Goal: Communication & Community: Answer question/provide support

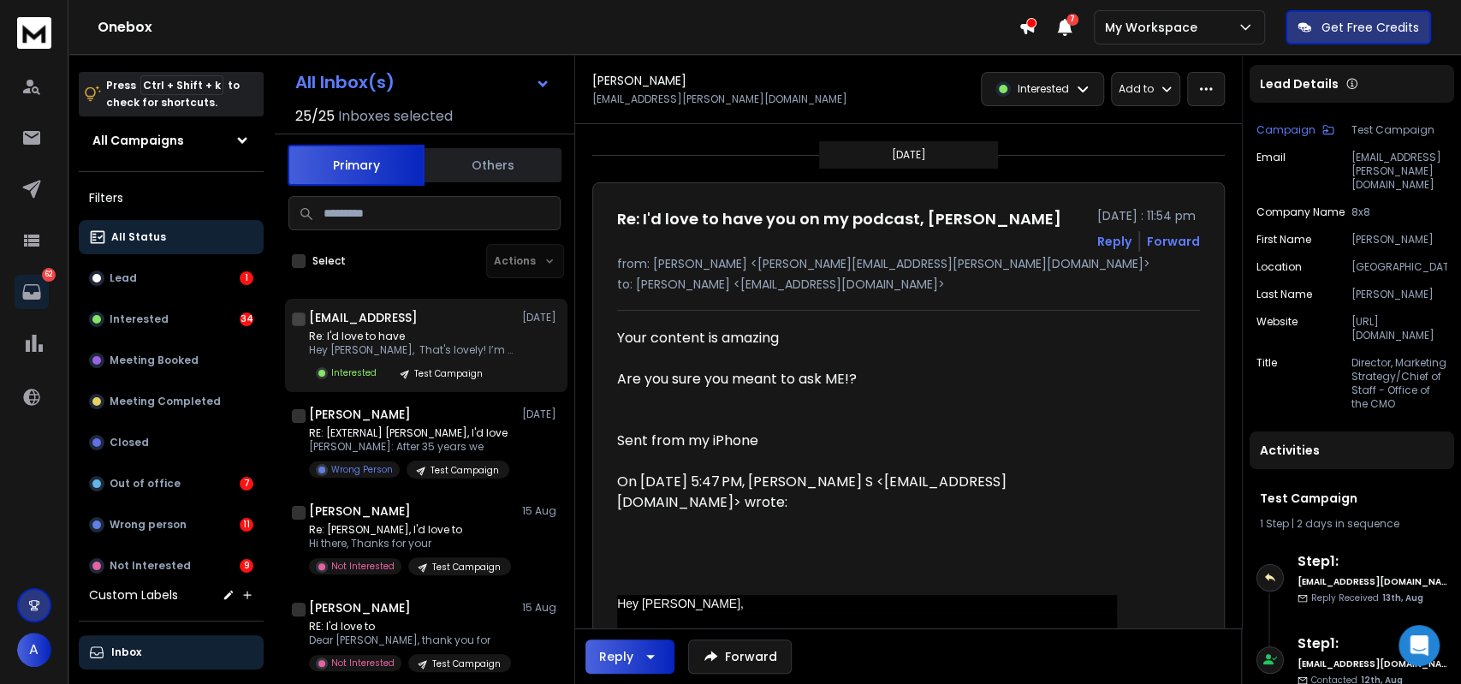
click at [403, 350] on p "Hey [PERSON_NAME], That's lovely! I’m really" at bounding box center [411, 350] width 205 height 14
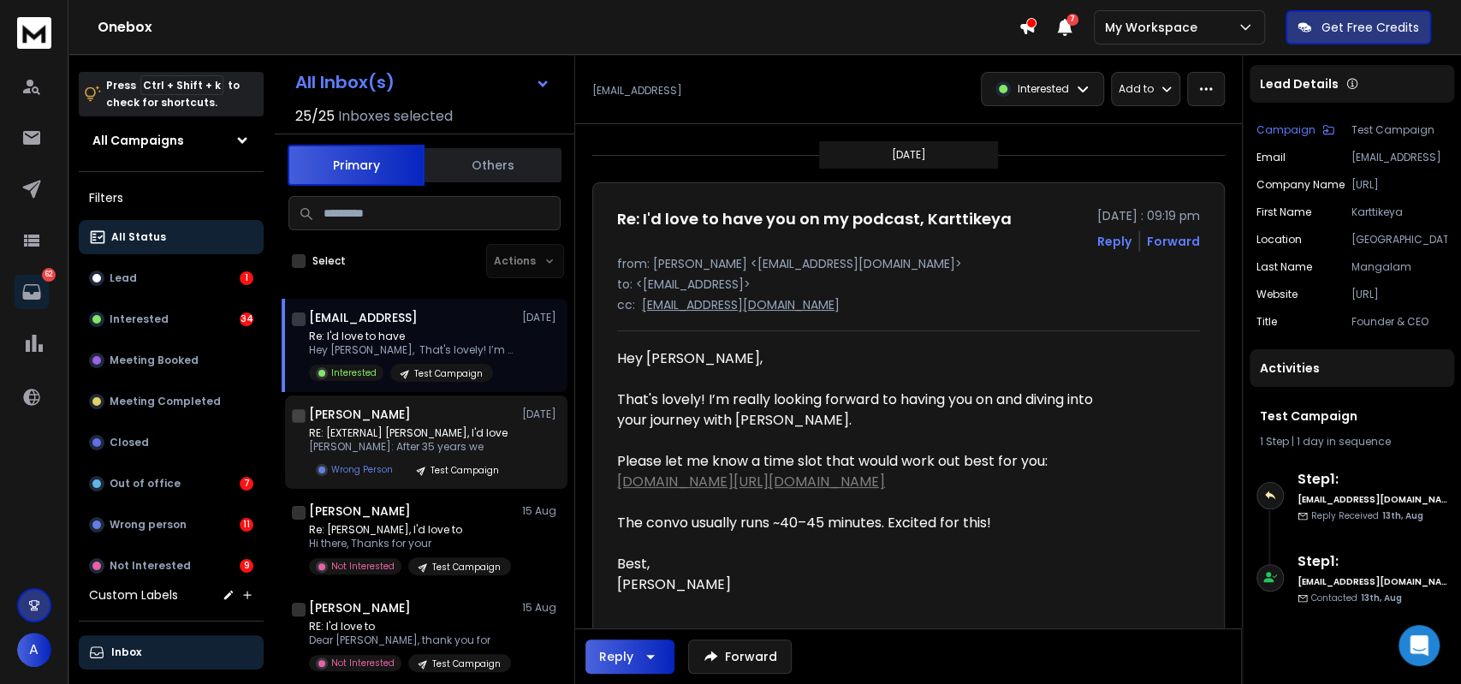
click at [442, 422] on div "[PERSON_NAME] [DATE]" at bounding box center [435, 414] width 252 height 17
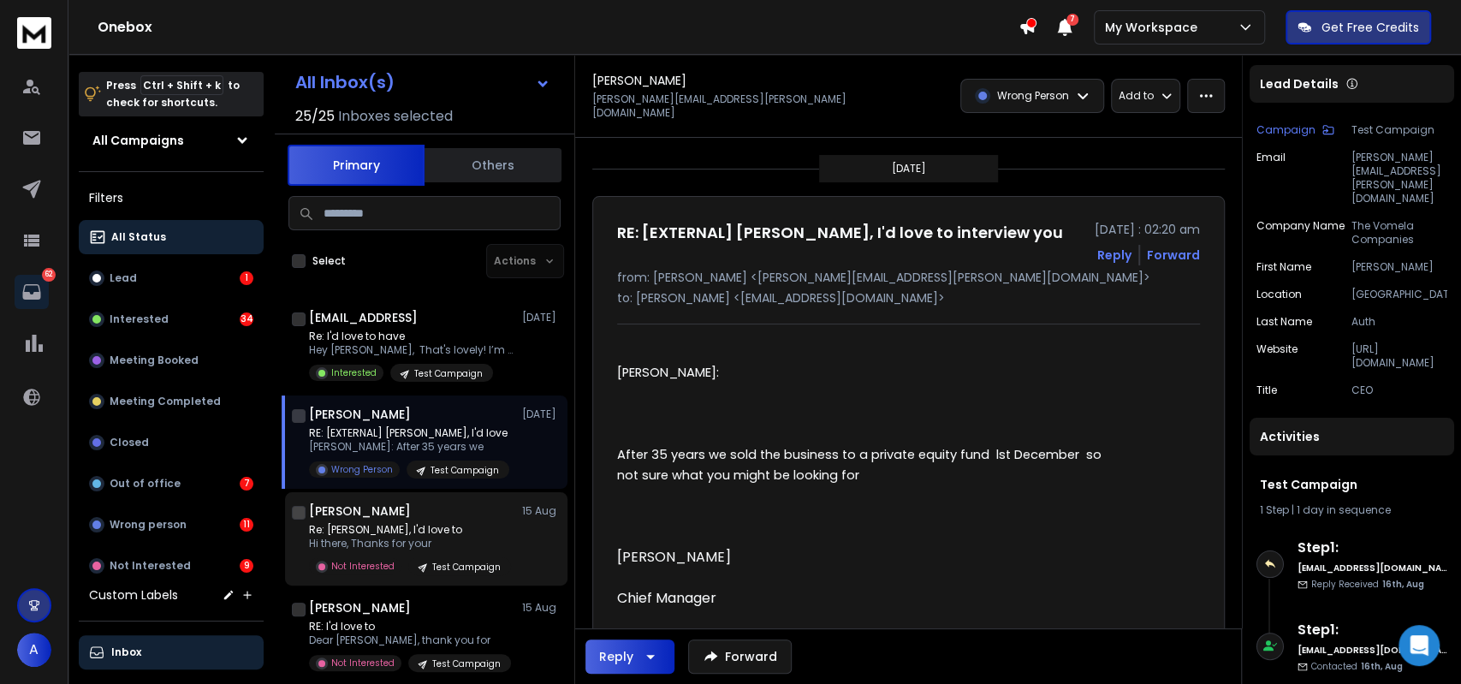
click at [474, 517] on div "[PERSON_NAME] [DATE]" at bounding box center [435, 510] width 252 height 17
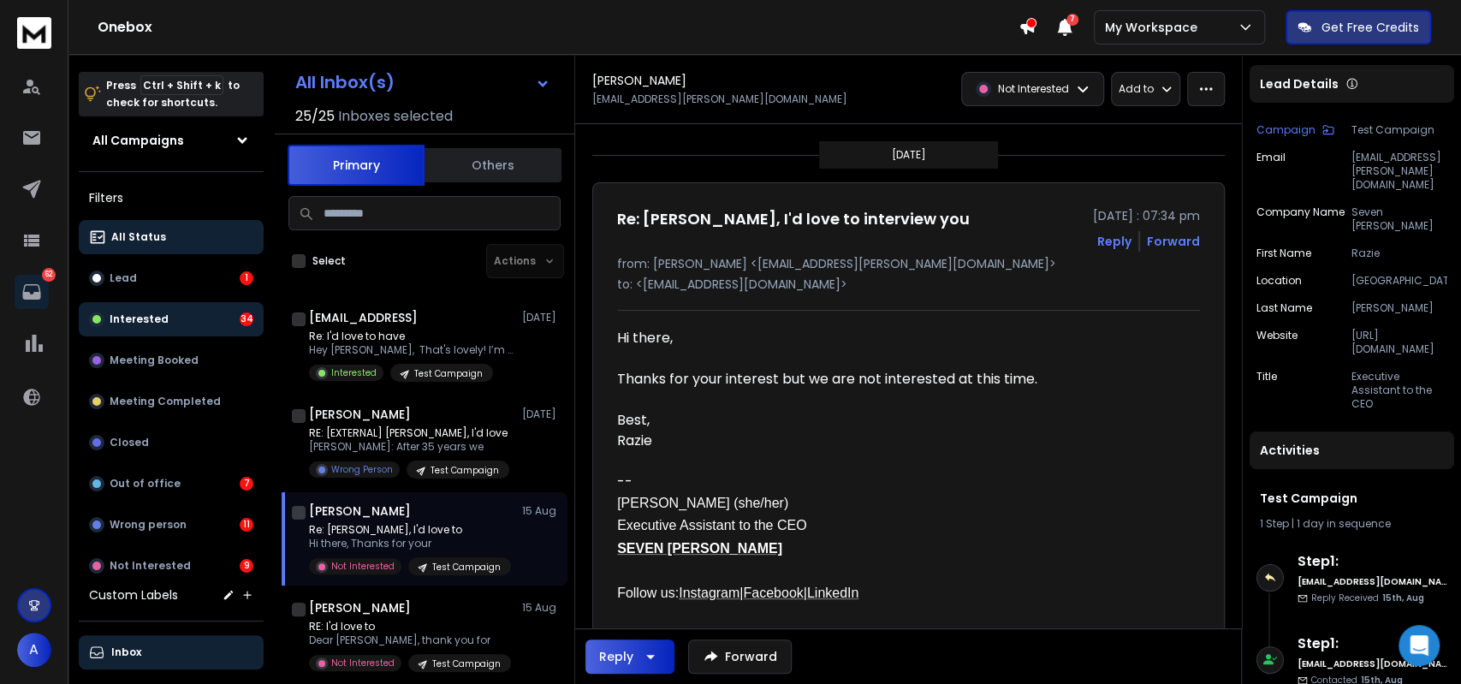
click at [205, 316] on button "Interested 34" at bounding box center [171, 319] width 185 height 34
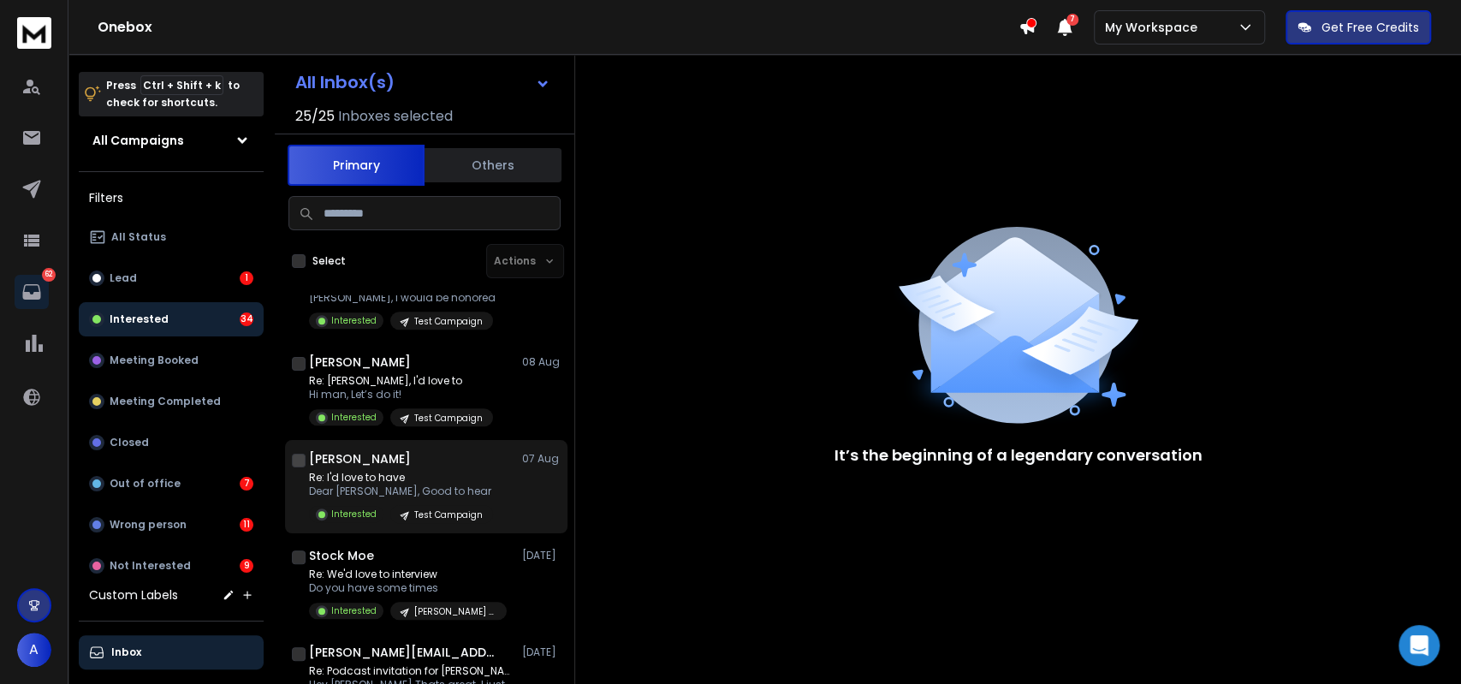
scroll to position [1129, 0]
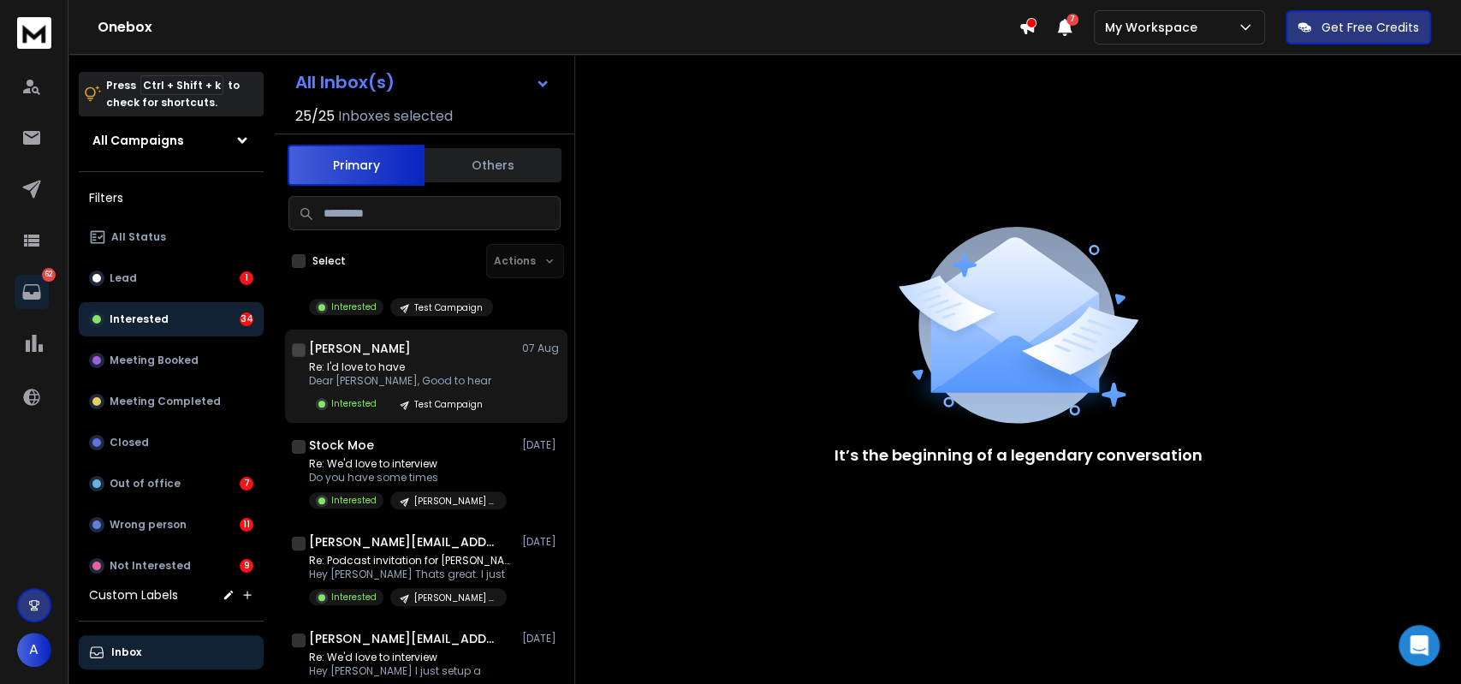
click at [495, 370] on div "Re: I'd love to have Dear [PERSON_NAME], Good to hear Interested Test Campaign" at bounding box center [435, 386] width 252 height 52
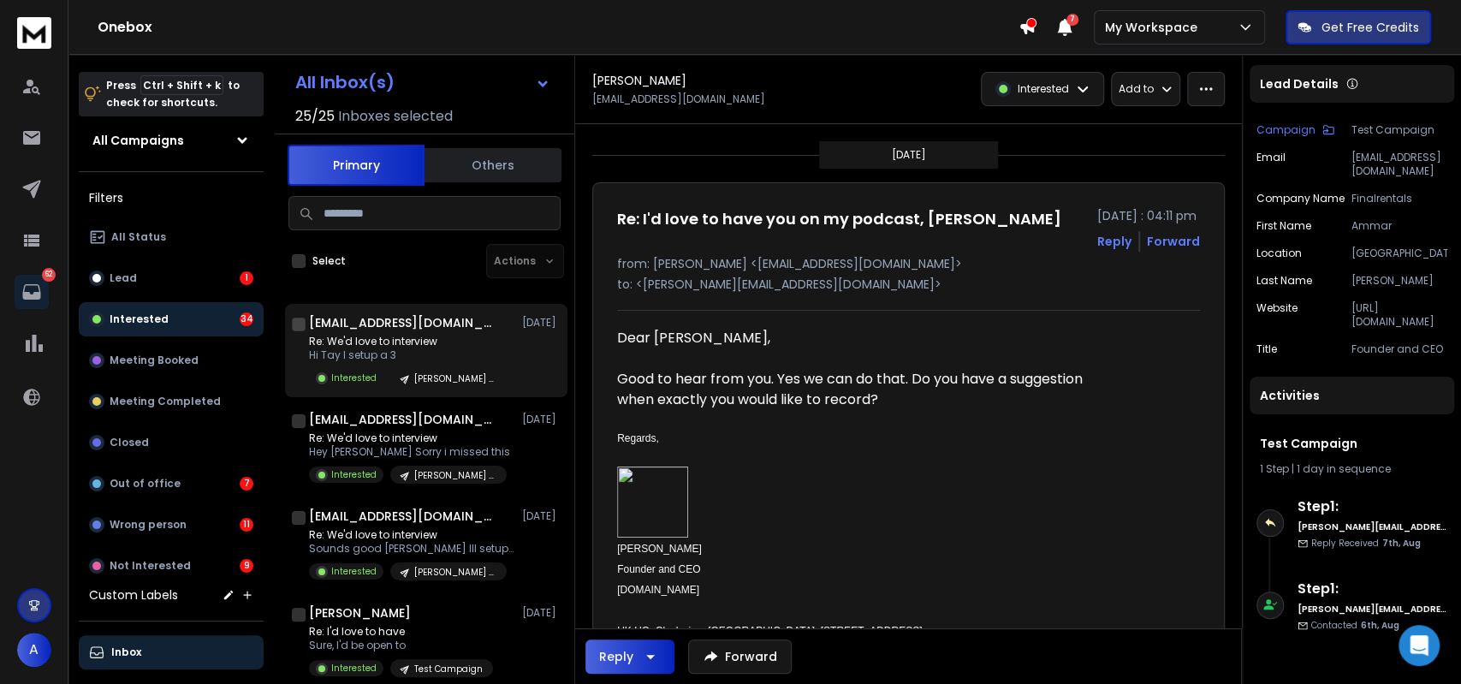
scroll to position [0, 0]
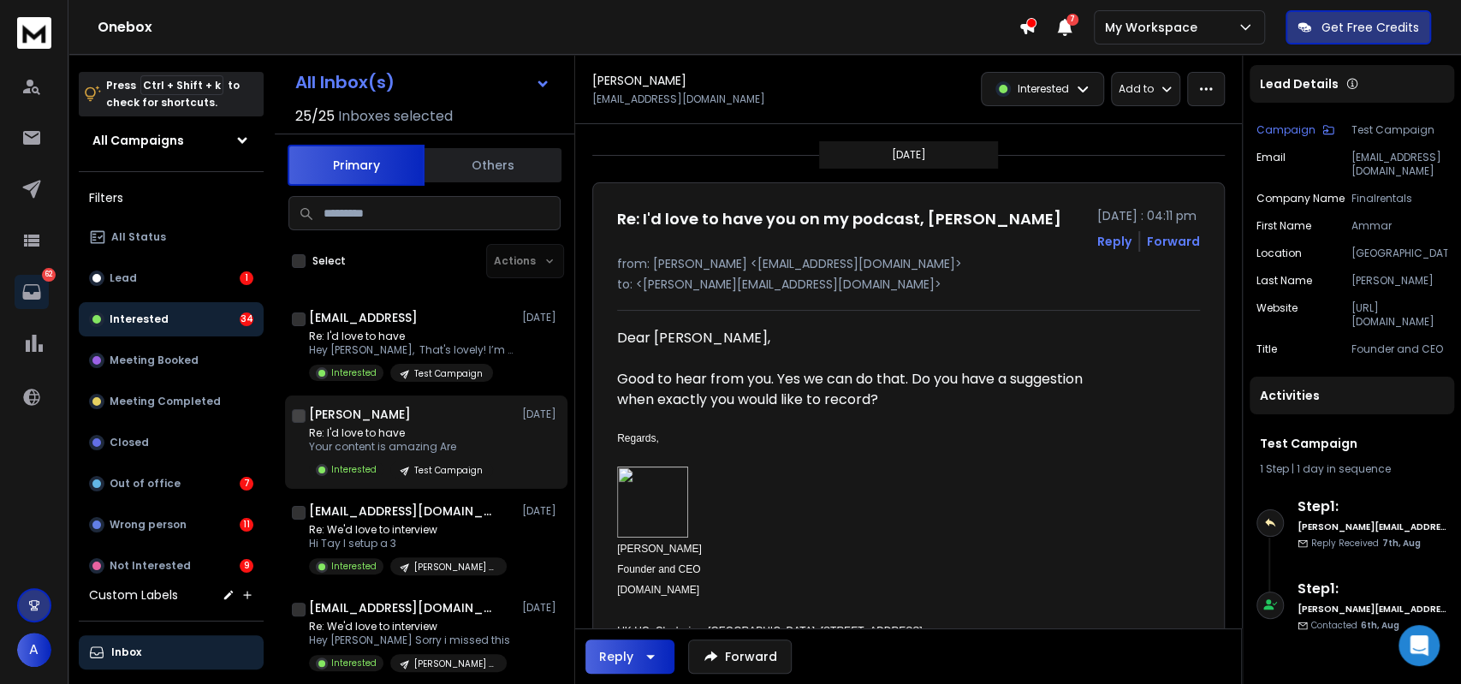
click at [505, 452] on div "Re: I'd love to have Your content is amazing Are Interested Test Campaign" at bounding box center [435, 452] width 252 height 52
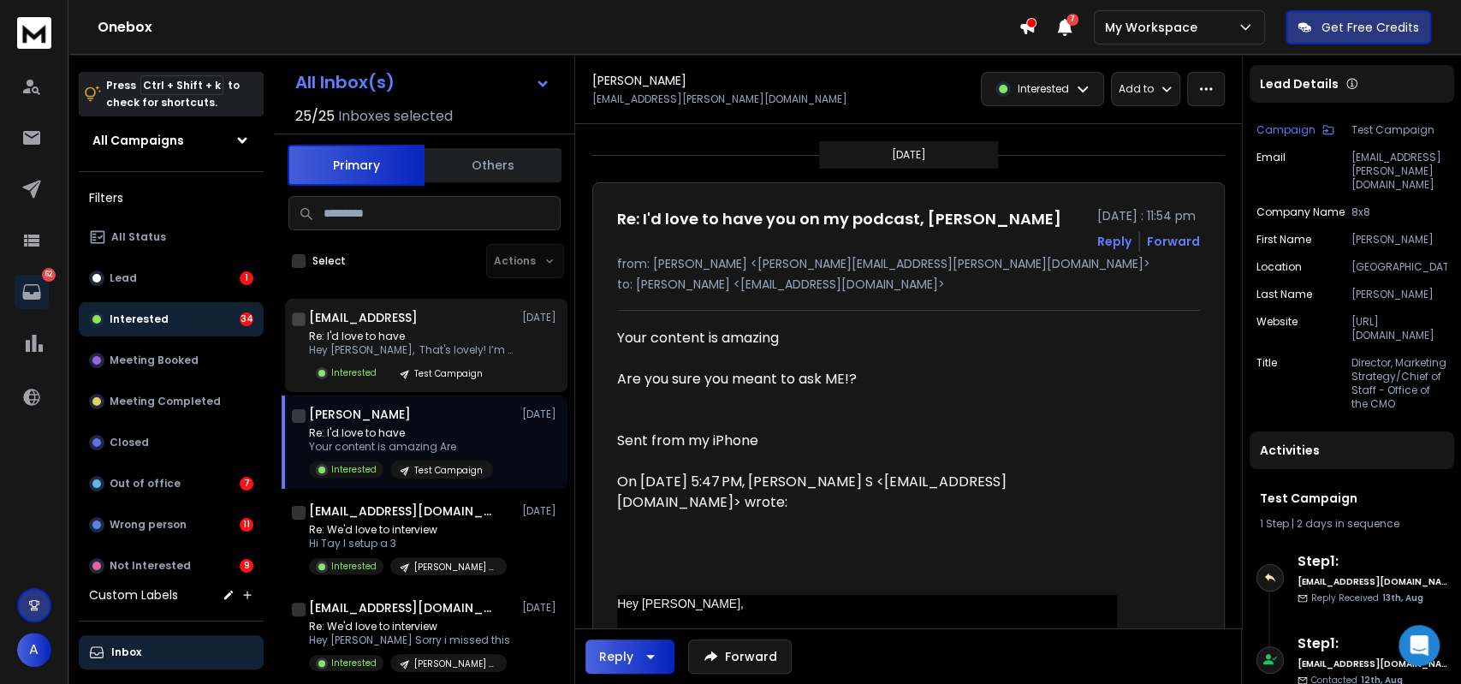
click at [495, 314] on div "[EMAIL_ADDRESS] [DATE]" at bounding box center [435, 317] width 252 height 17
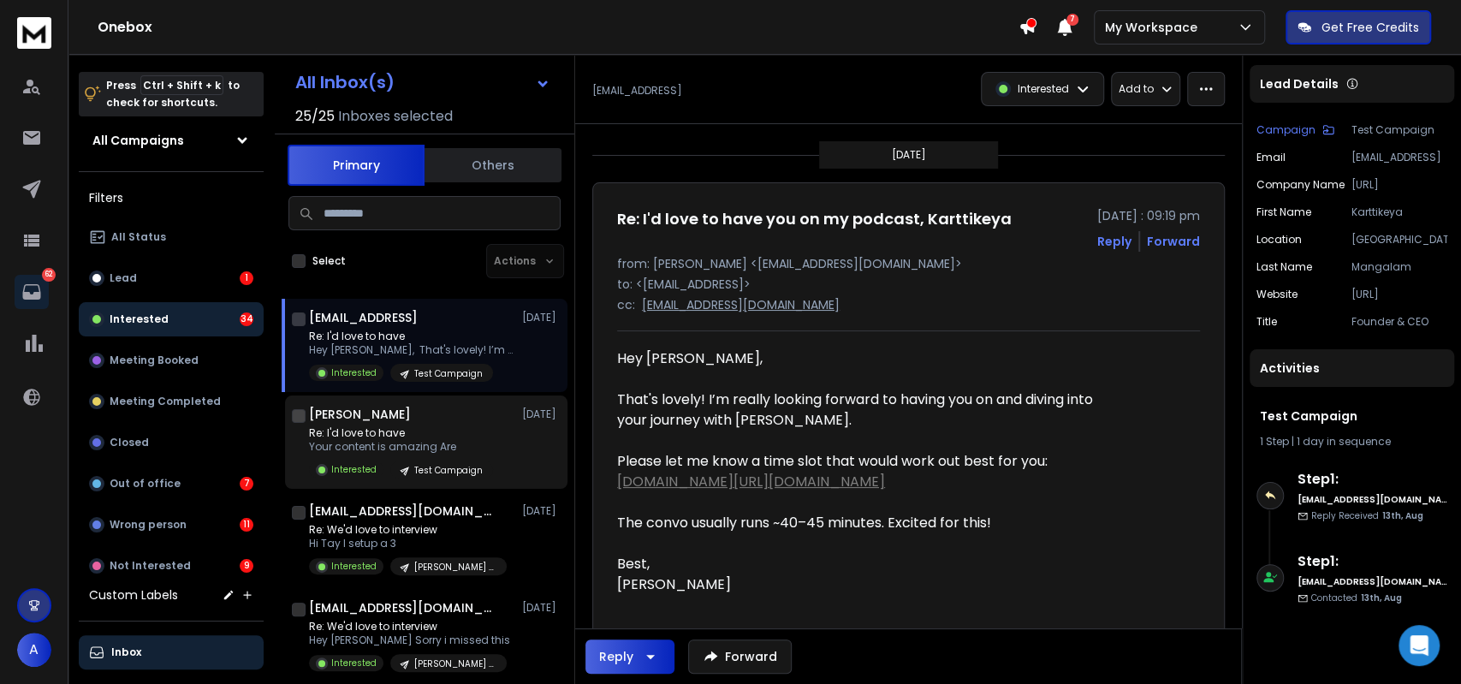
click at [517, 459] on div "Re: I'd love to have Your content is amazing Are Interested Test Campaign" at bounding box center [435, 452] width 252 height 52
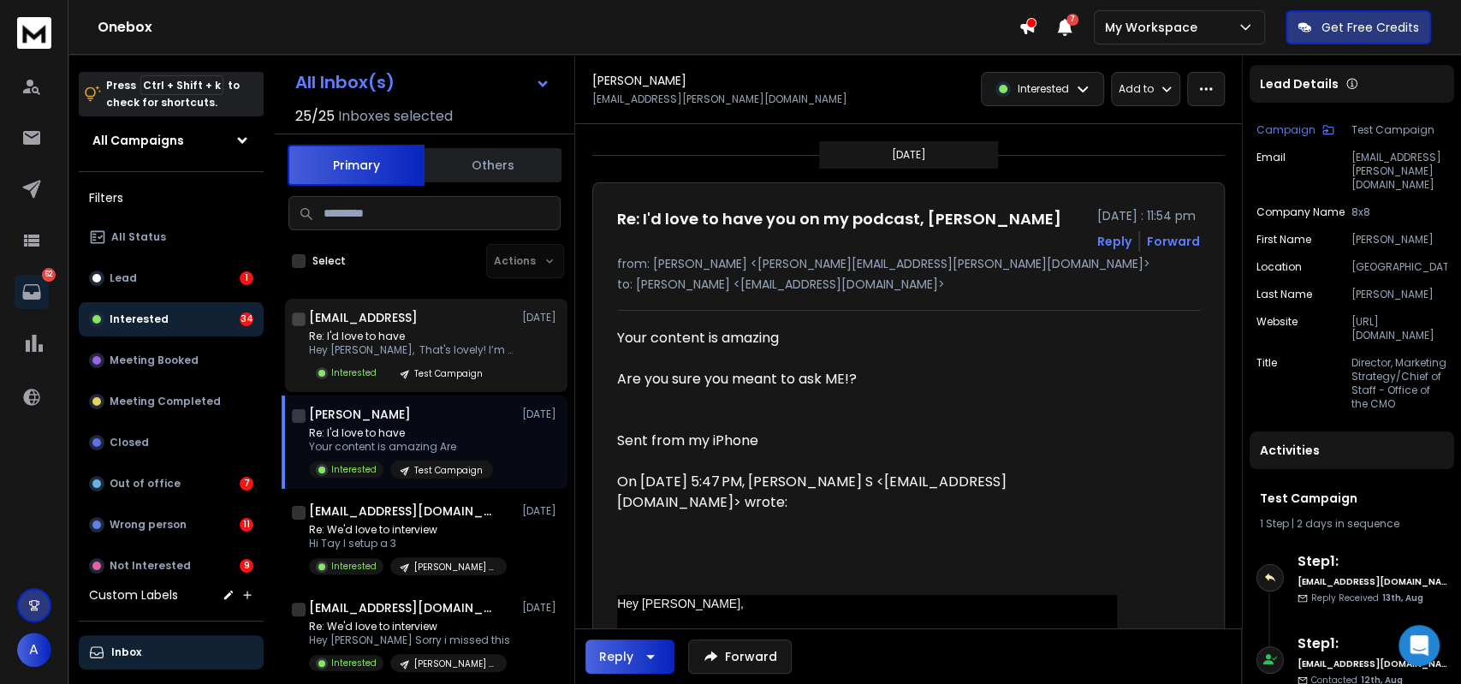
click at [530, 329] on div "Re: I'd love to have Hey [PERSON_NAME], That's lovely! I’m really Interested Te…" at bounding box center [435, 355] width 252 height 52
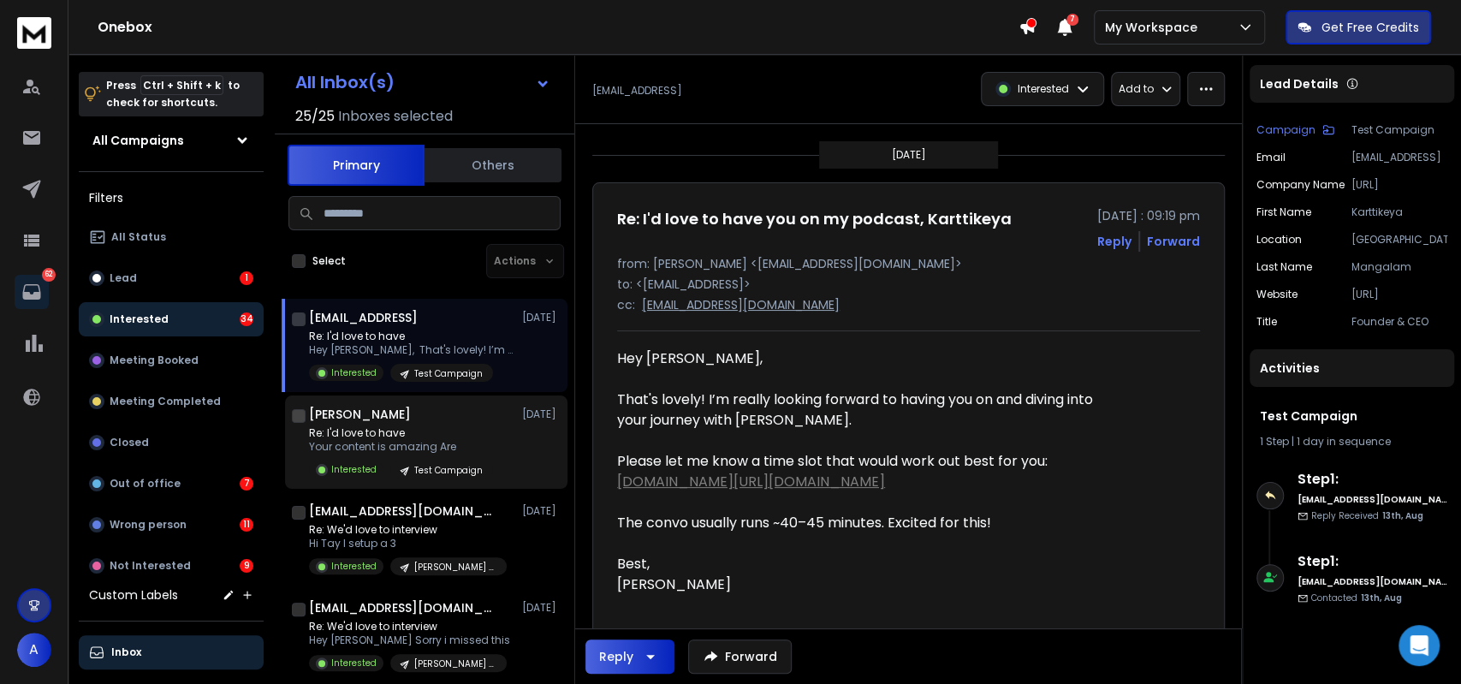
click at [526, 471] on div "Re: I'd love to have Your content is amazing Are Interested Test Campaign" at bounding box center [435, 452] width 252 height 52
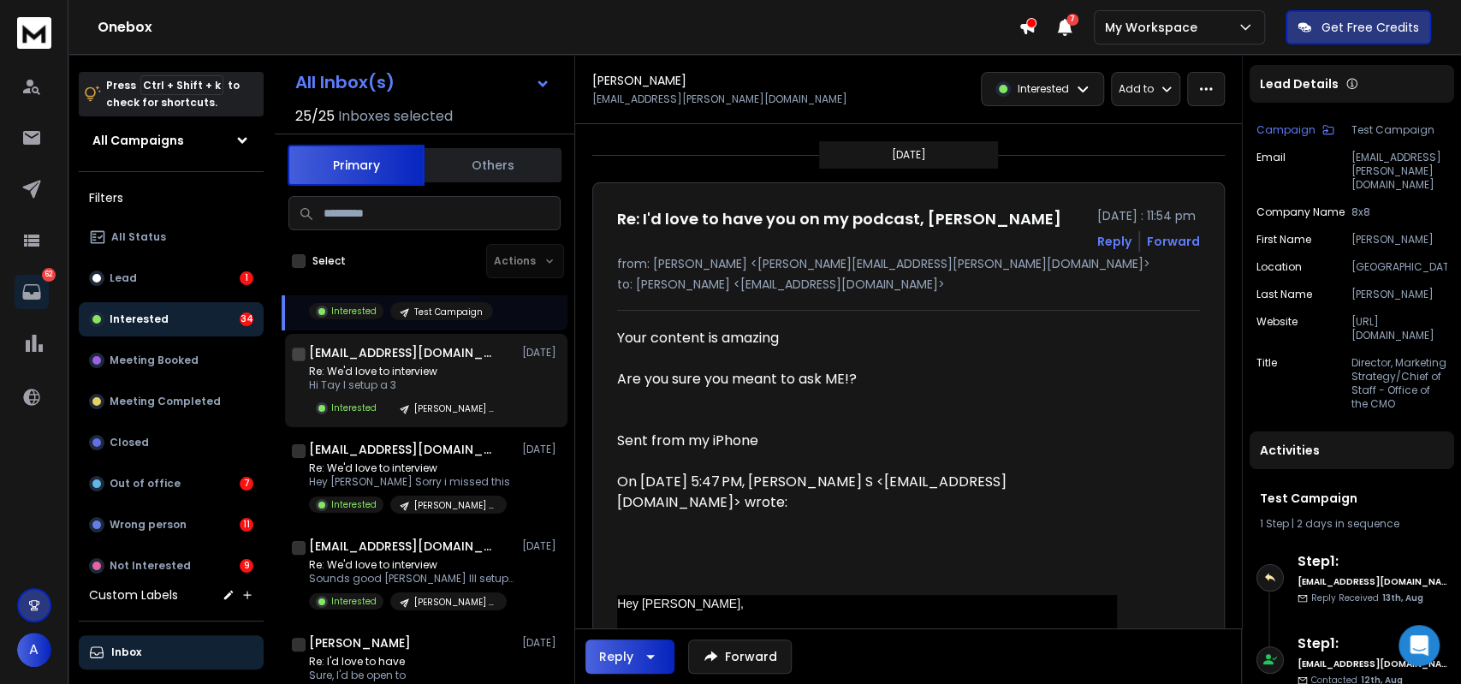
scroll to position [188, 0]
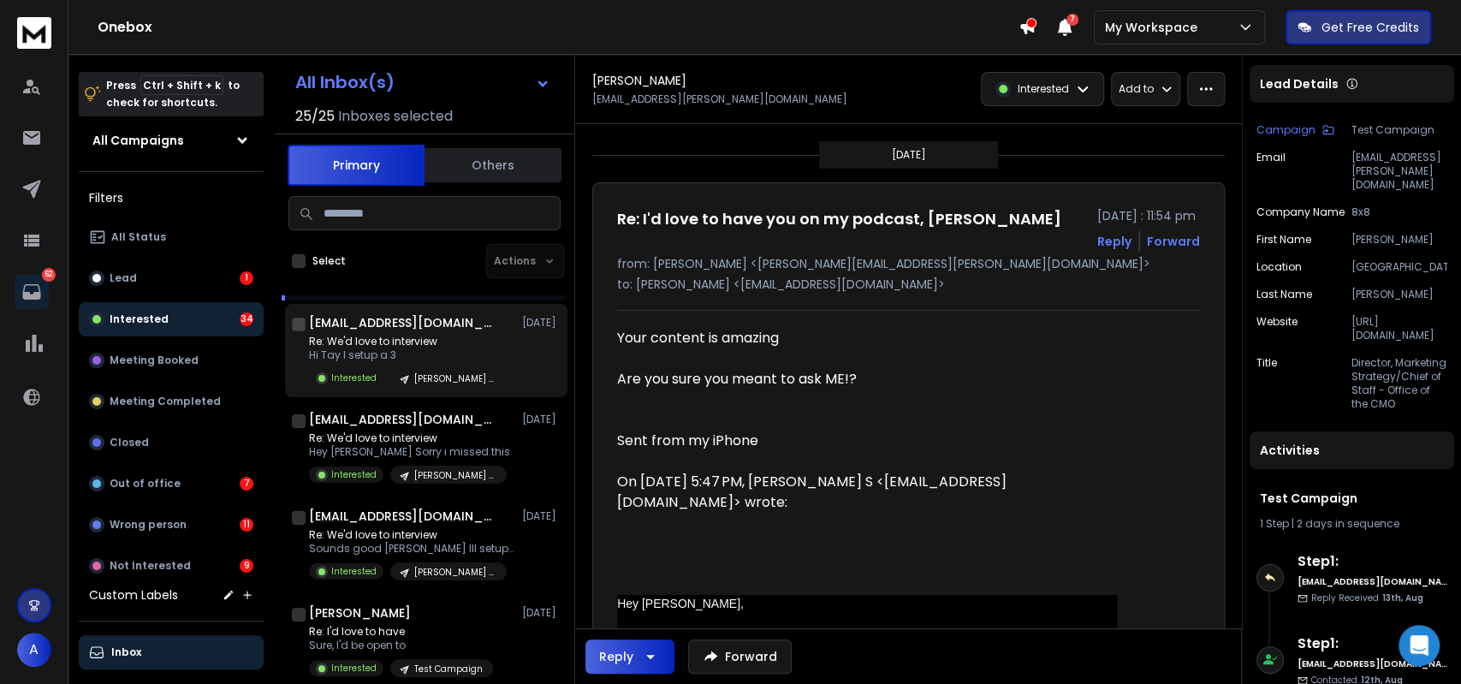
click at [478, 348] on p "Re: We'd love to interview" at bounding box center [408, 342] width 198 height 14
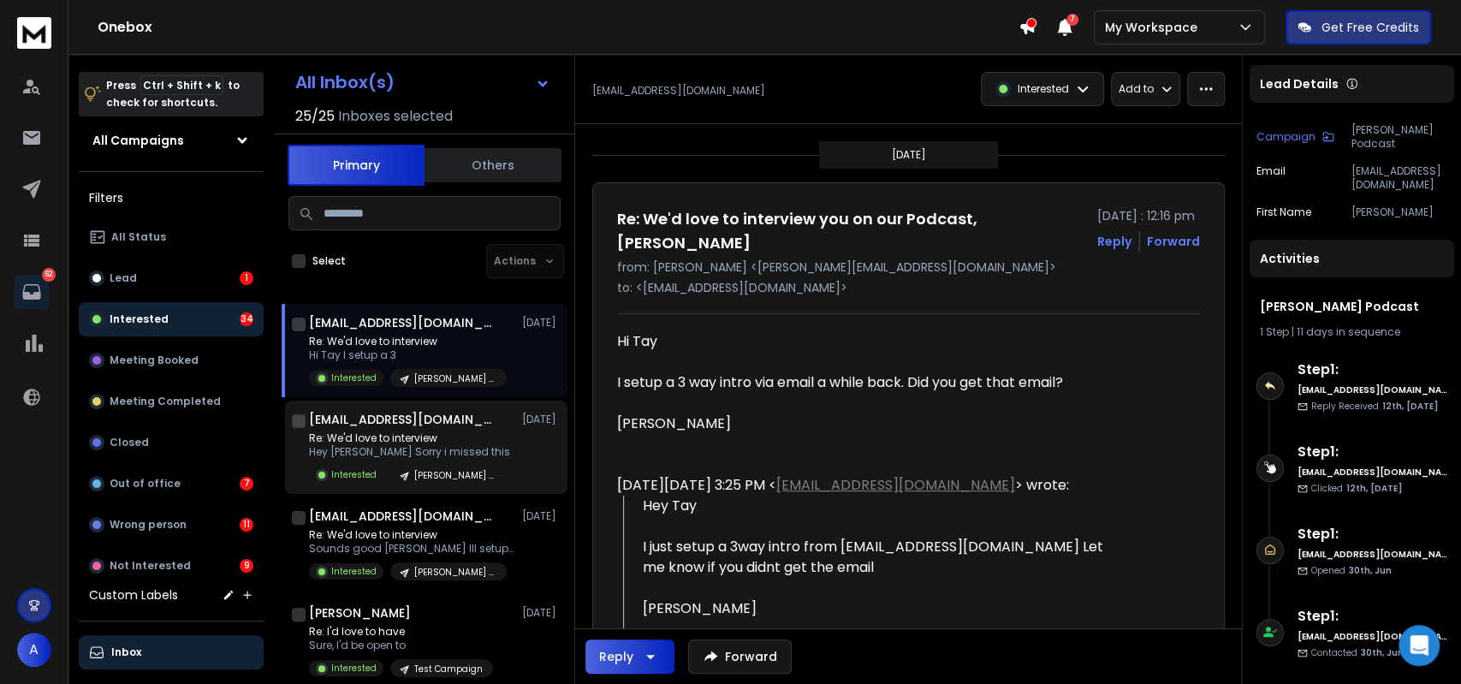
click at [506, 456] on div "Re: We'd love to interview Hey [PERSON_NAME] Sorry i missed this Interested [PE…" at bounding box center [435, 457] width 252 height 52
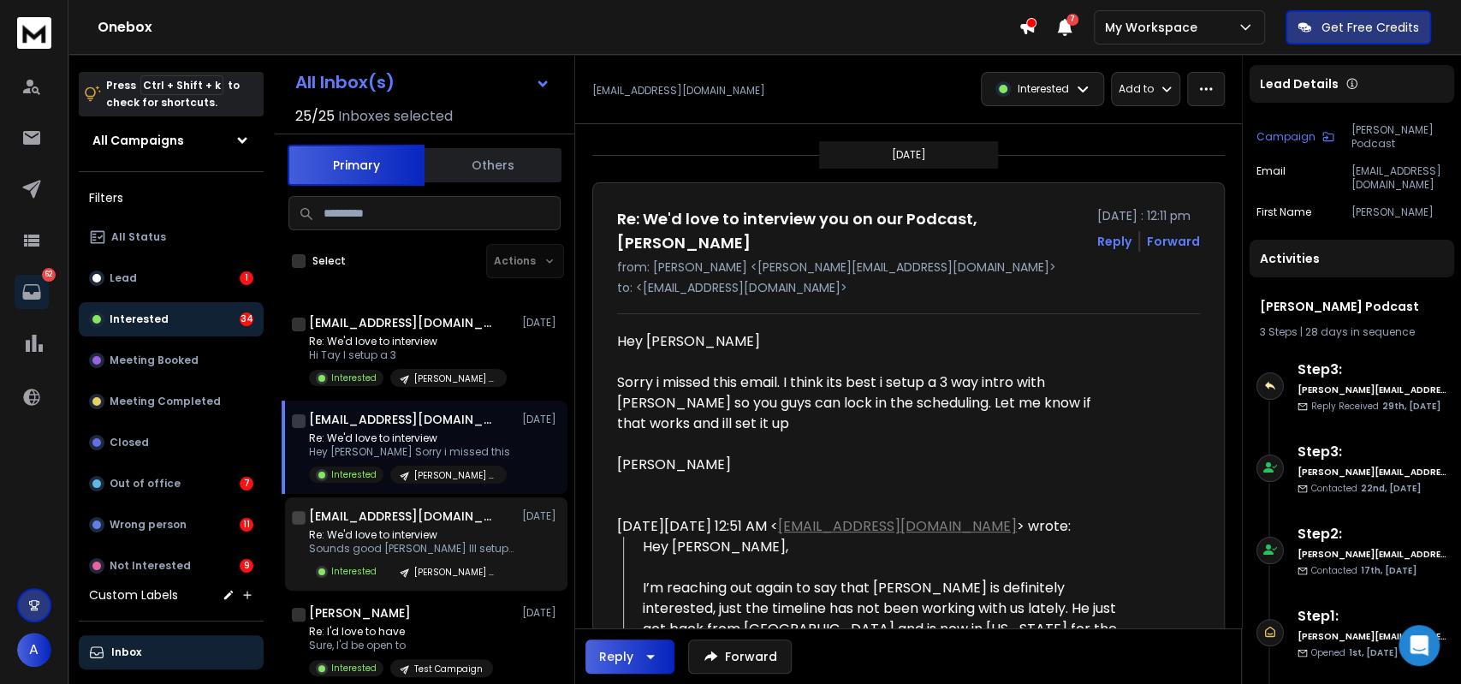
click at [471, 516] on h1 "[EMAIL_ADDRESS][DOMAIN_NAME]" at bounding box center [403, 515] width 188 height 17
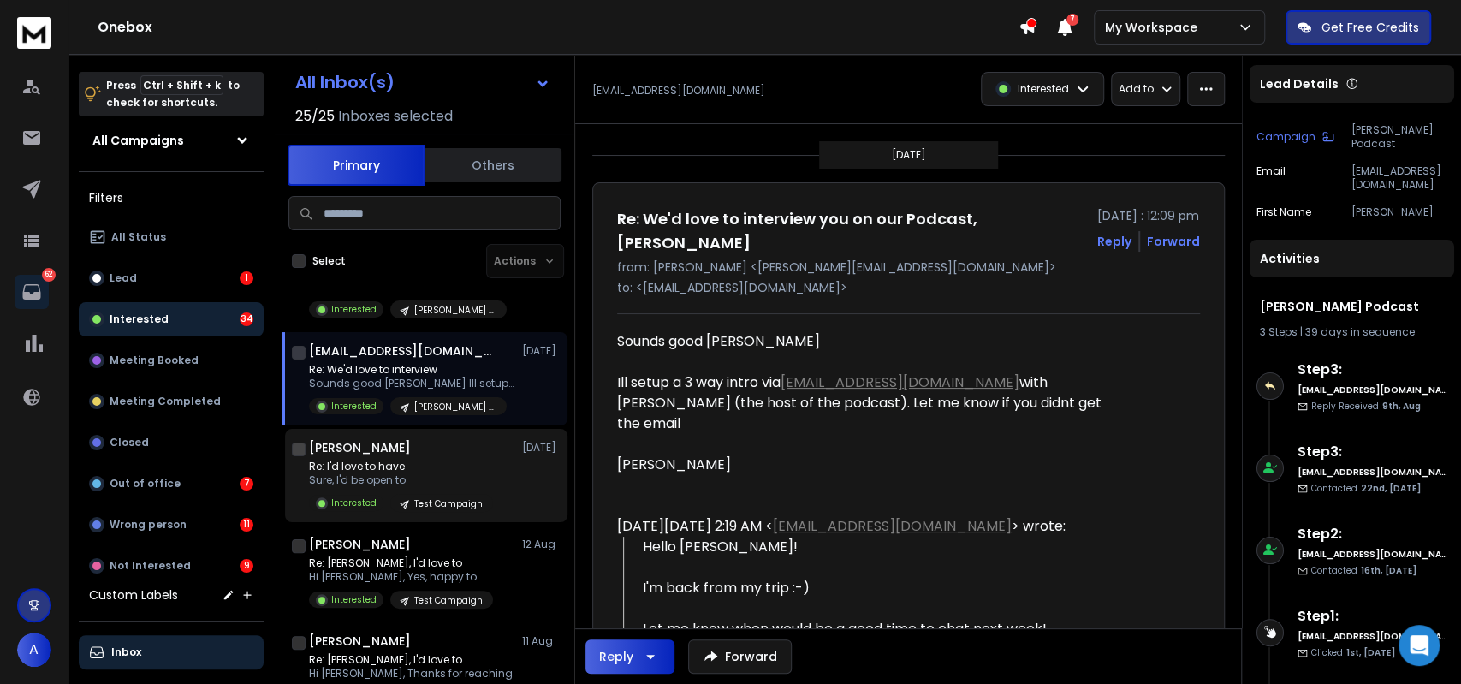
scroll to position [376, 0]
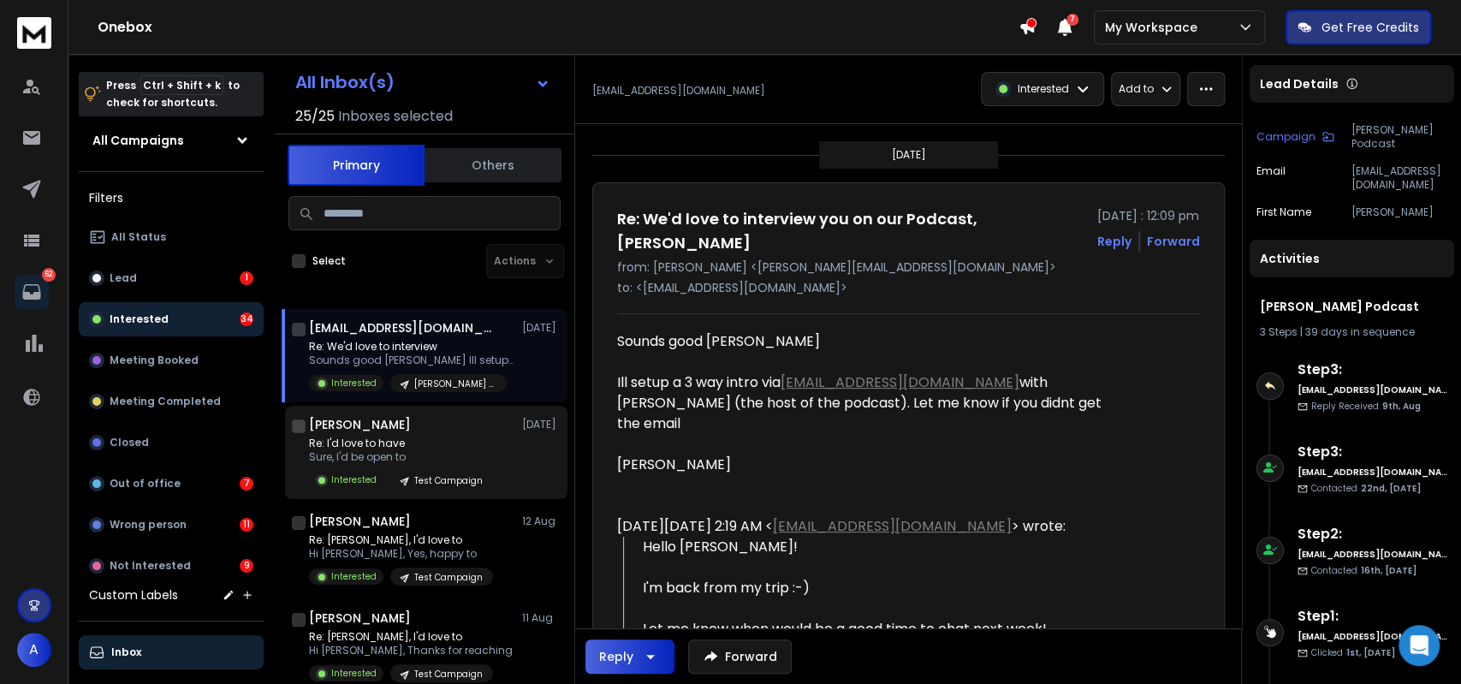
click at [465, 420] on div "[PERSON_NAME] [DATE]" at bounding box center [435, 424] width 252 height 17
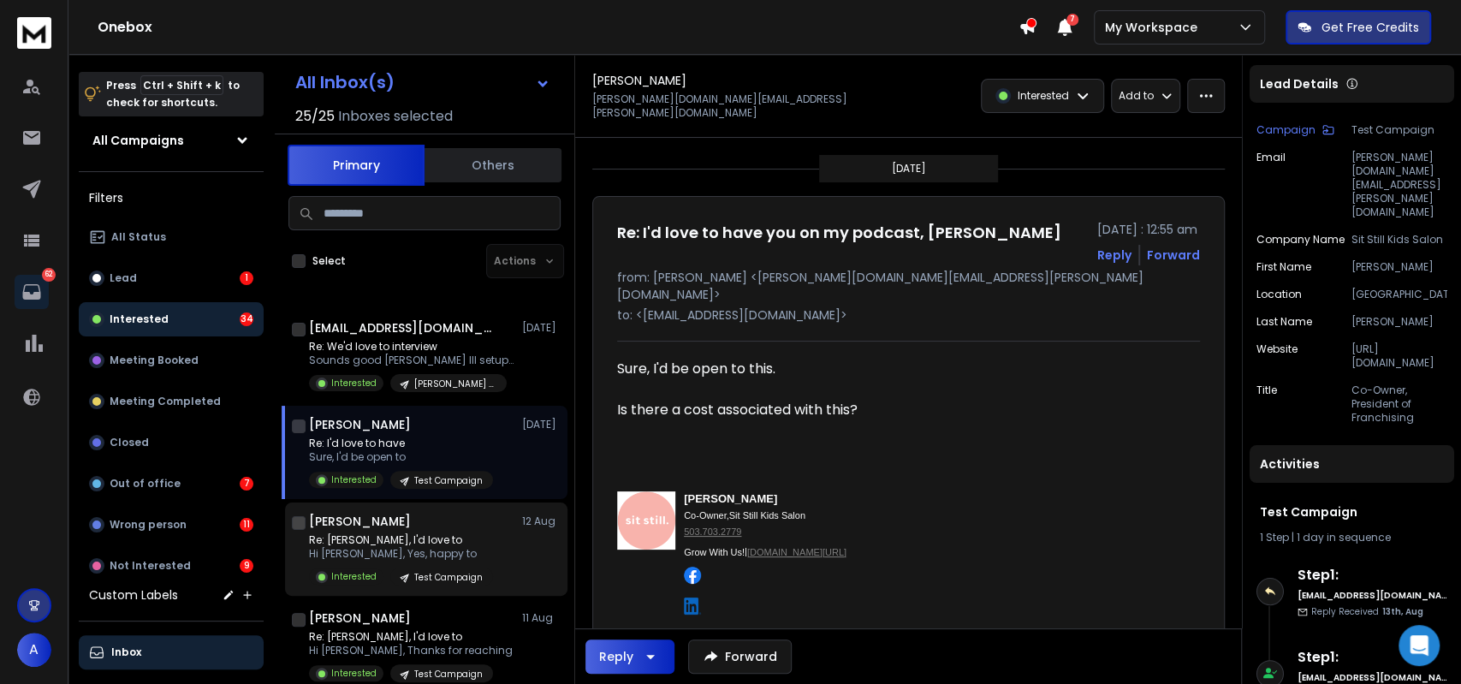
scroll to position [0, 0]
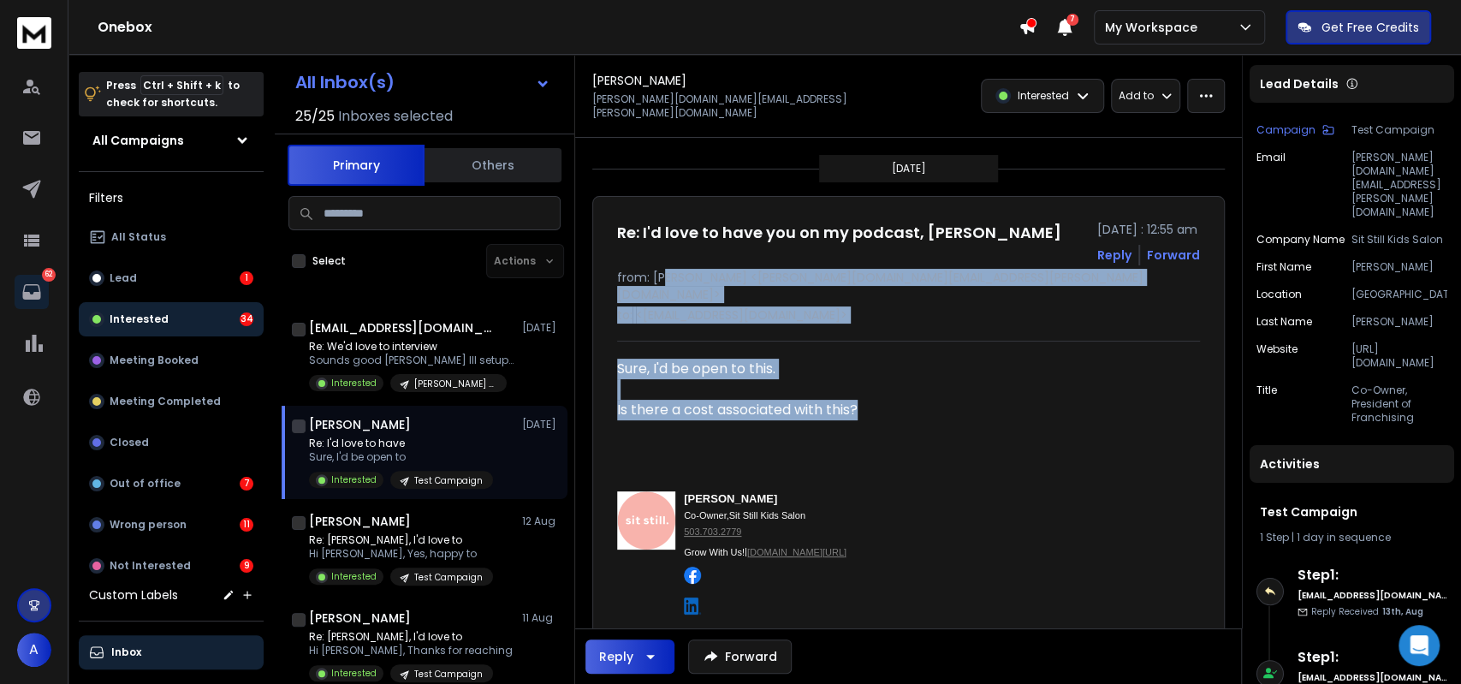
drag, startPoint x: 870, startPoint y: 369, endPoint x: 596, endPoint y: 214, distance: 315.3
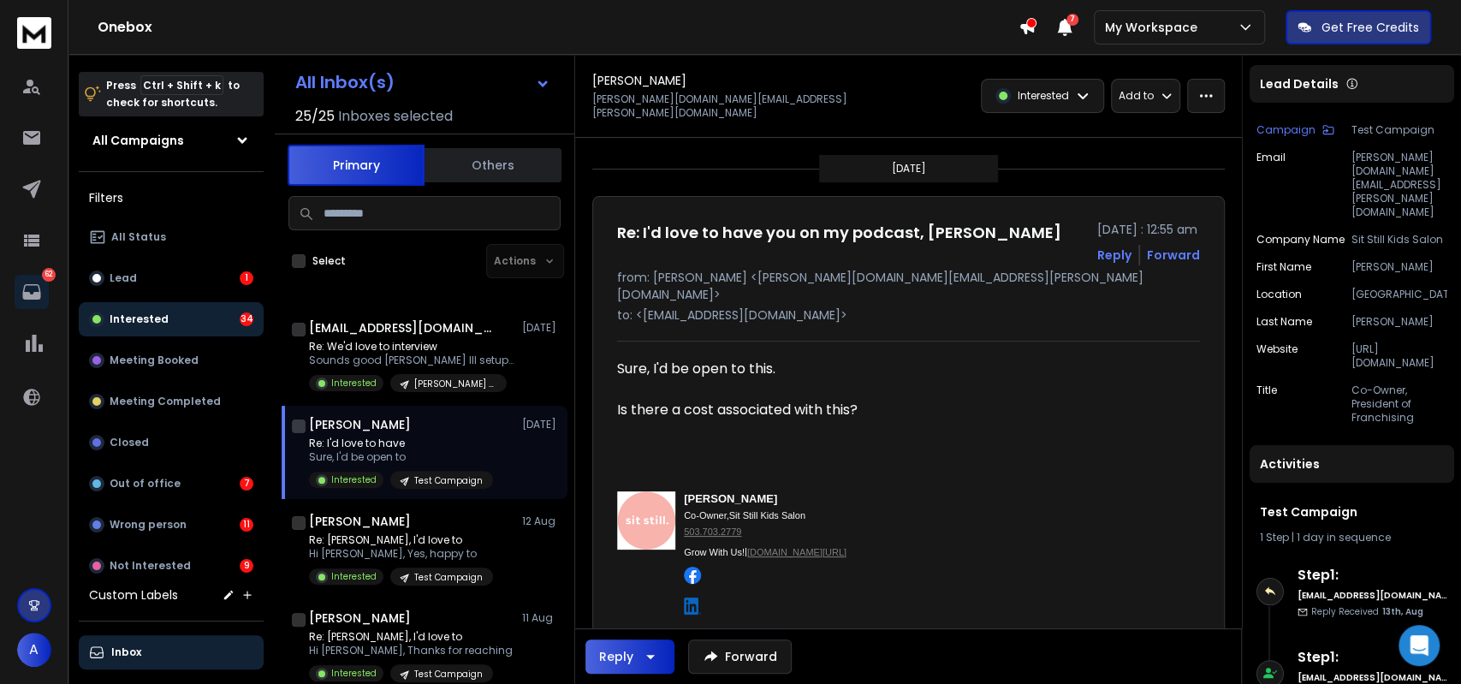
drag, startPoint x: 596, startPoint y: 214, endPoint x: 569, endPoint y: 209, distance: 27.0
drag, startPoint x: 569, startPoint y: 209, endPoint x: 665, endPoint y: 230, distance: 98.2
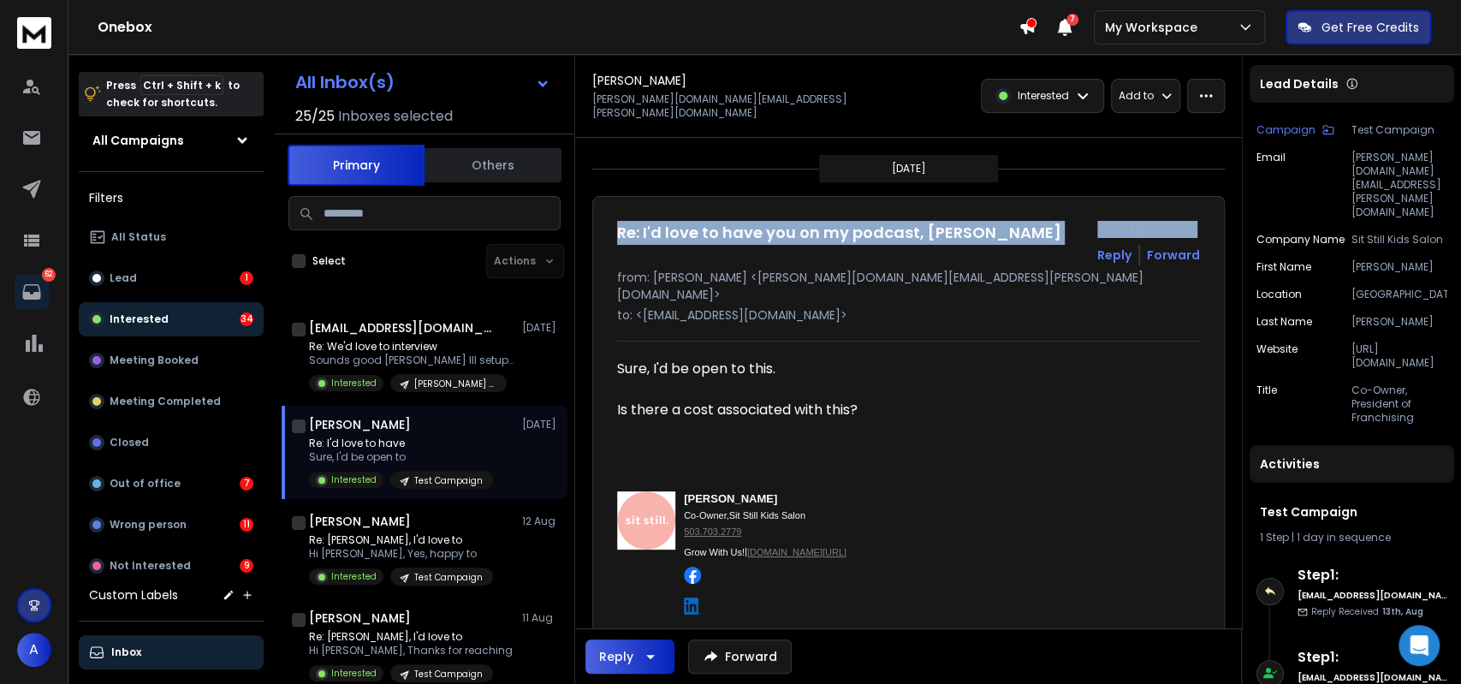
drag, startPoint x: 882, startPoint y: 383, endPoint x: 614, endPoint y: 220, distance: 314.5
copy div "Re: I'd love to have you on my podcast, [PERSON_NAME] [DATE] : 12:55 am"
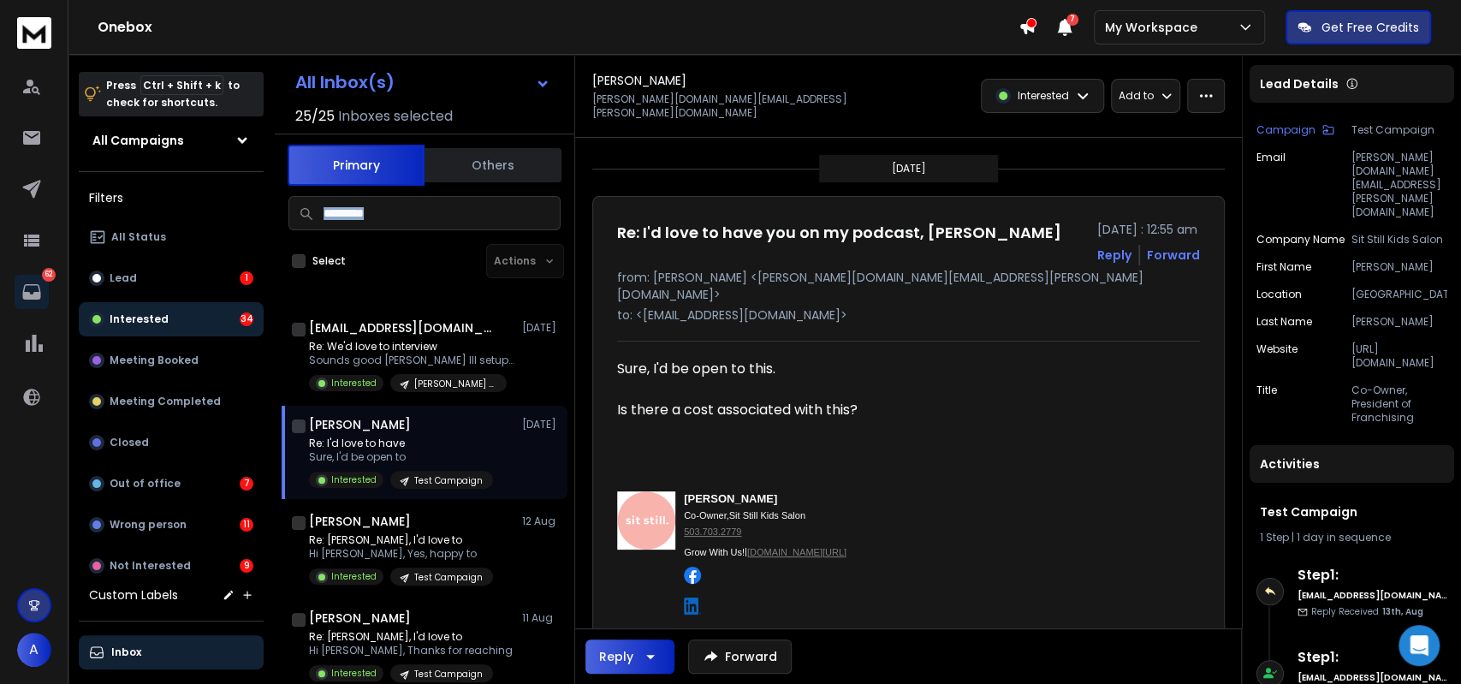
drag, startPoint x: 749, startPoint y: 295, endPoint x: 562, endPoint y: 213, distance: 203.8
copy input
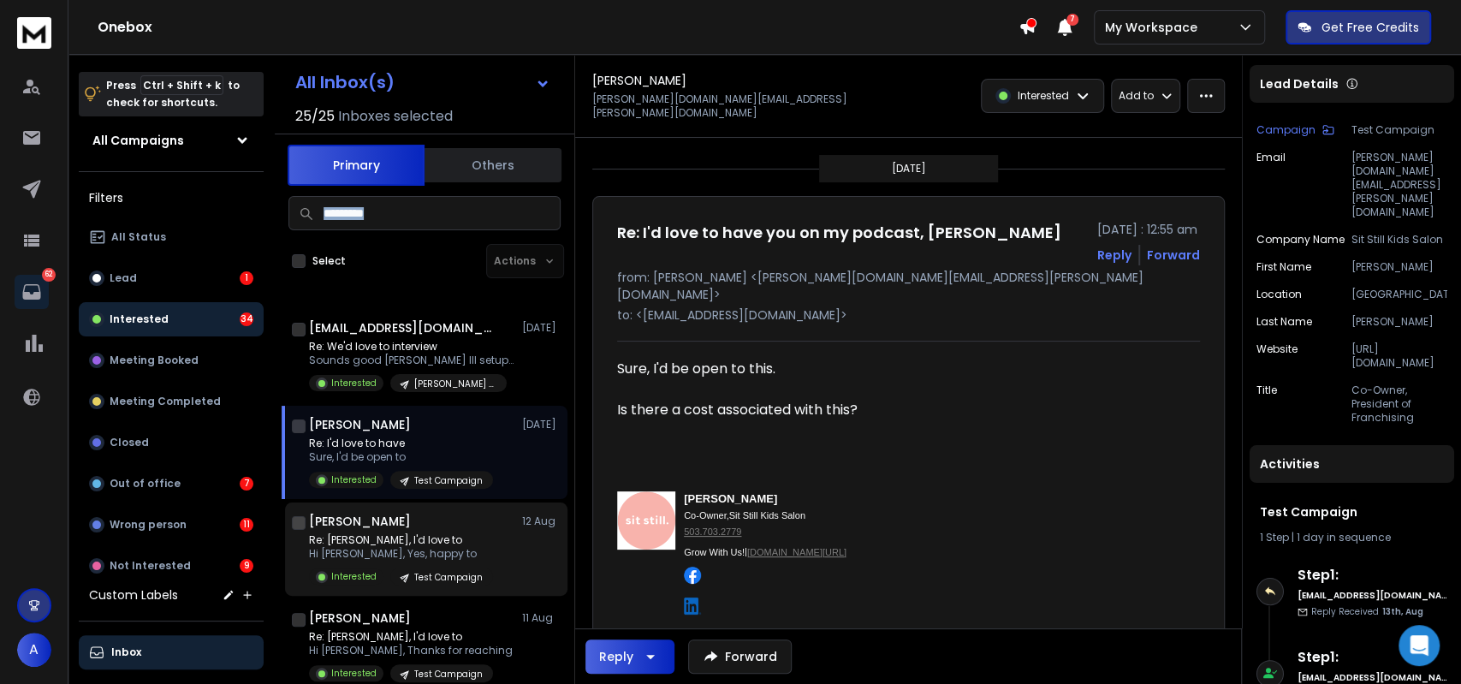
click at [458, 525] on div "[PERSON_NAME] [DATE]" at bounding box center [435, 521] width 252 height 17
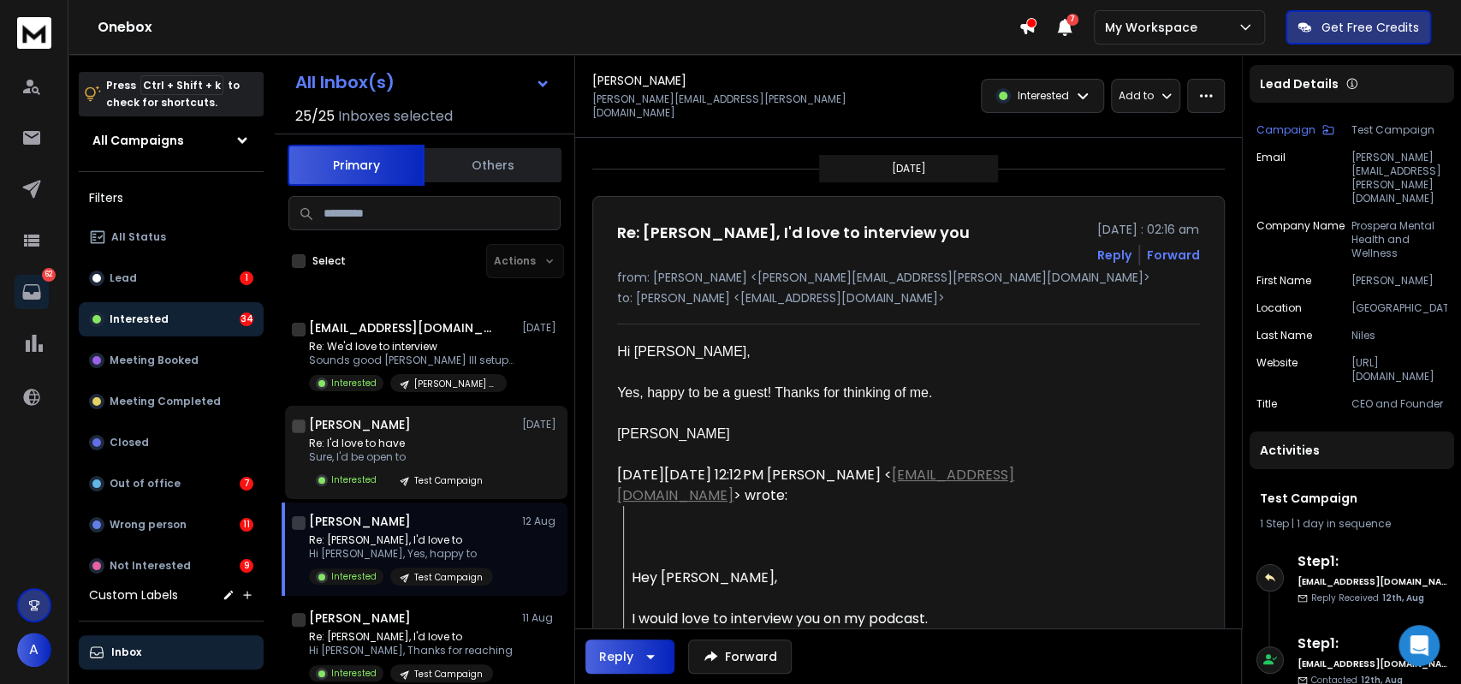
click at [422, 429] on div "[PERSON_NAME] [DATE]" at bounding box center [435, 424] width 252 height 17
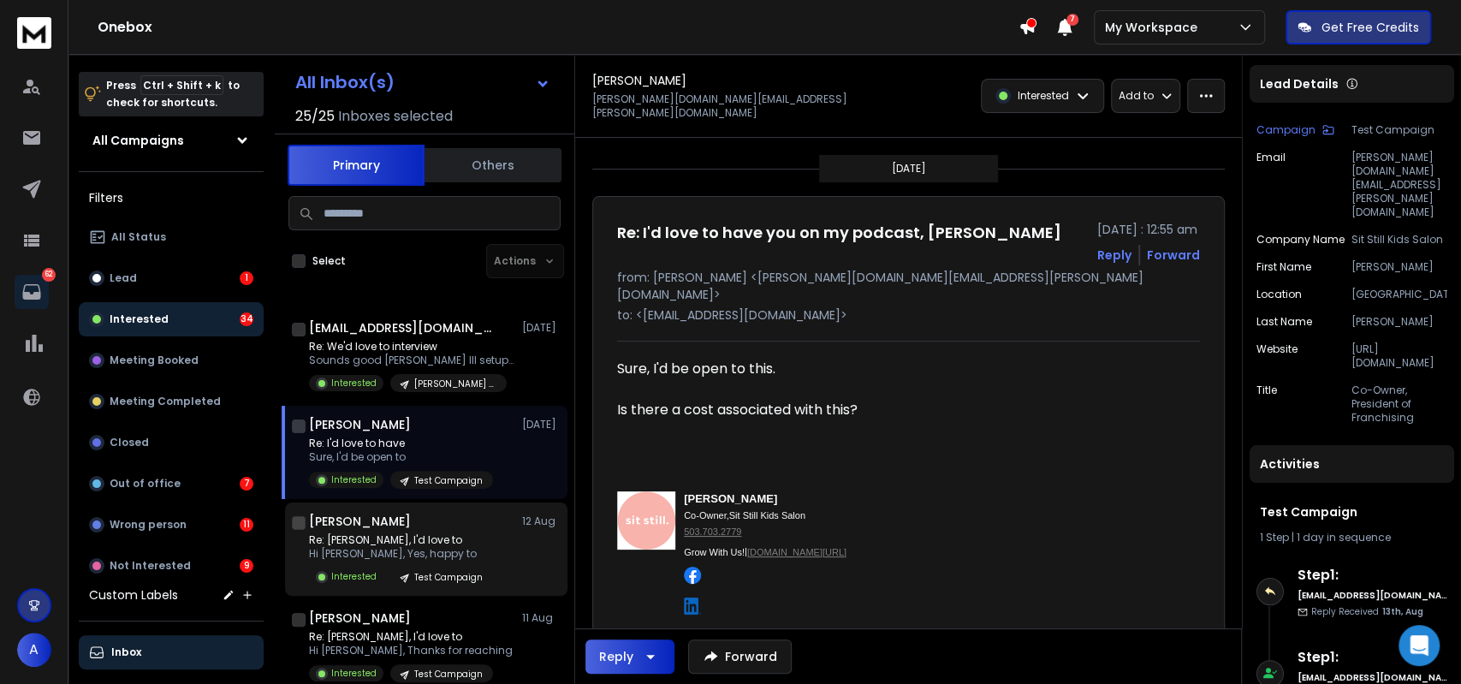
click at [486, 554] on p "Hi [PERSON_NAME], Yes, happy to" at bounding box center [401, 554] width 184 height 14
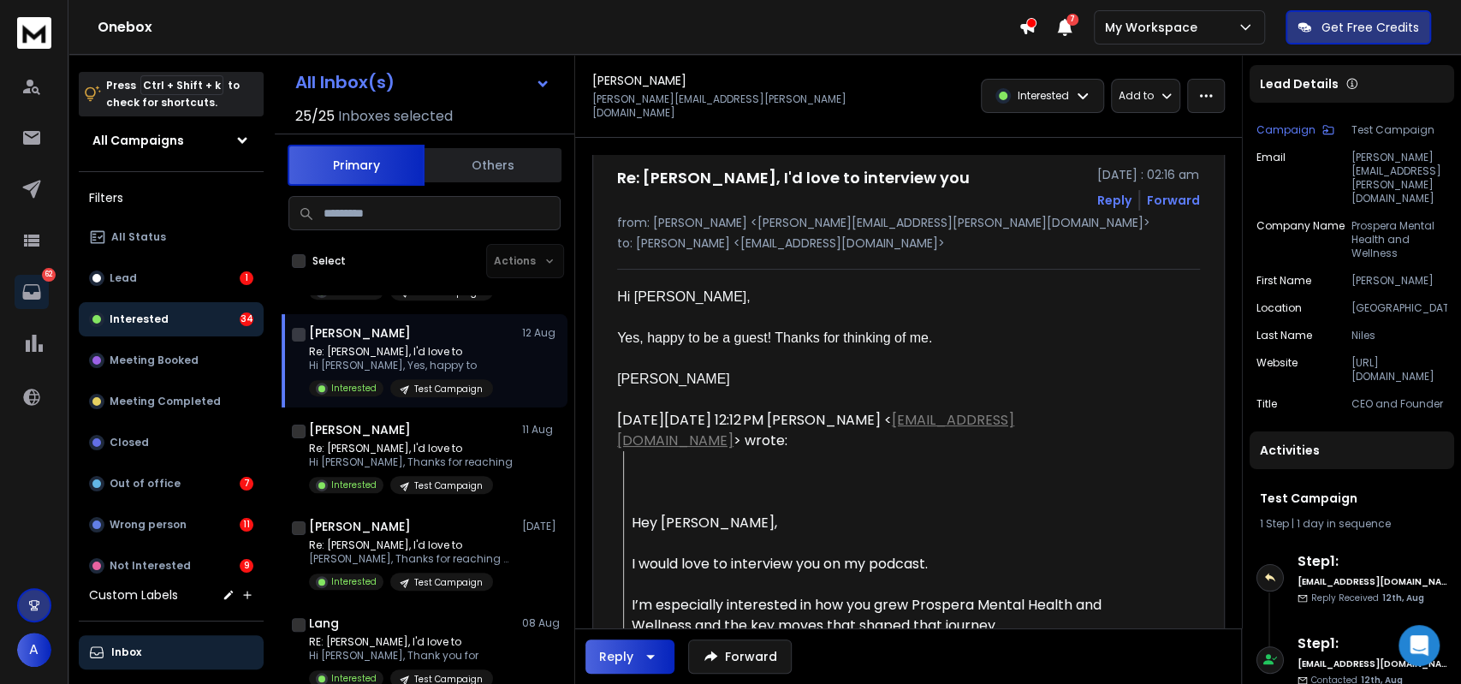
scroll to position [619, 0]
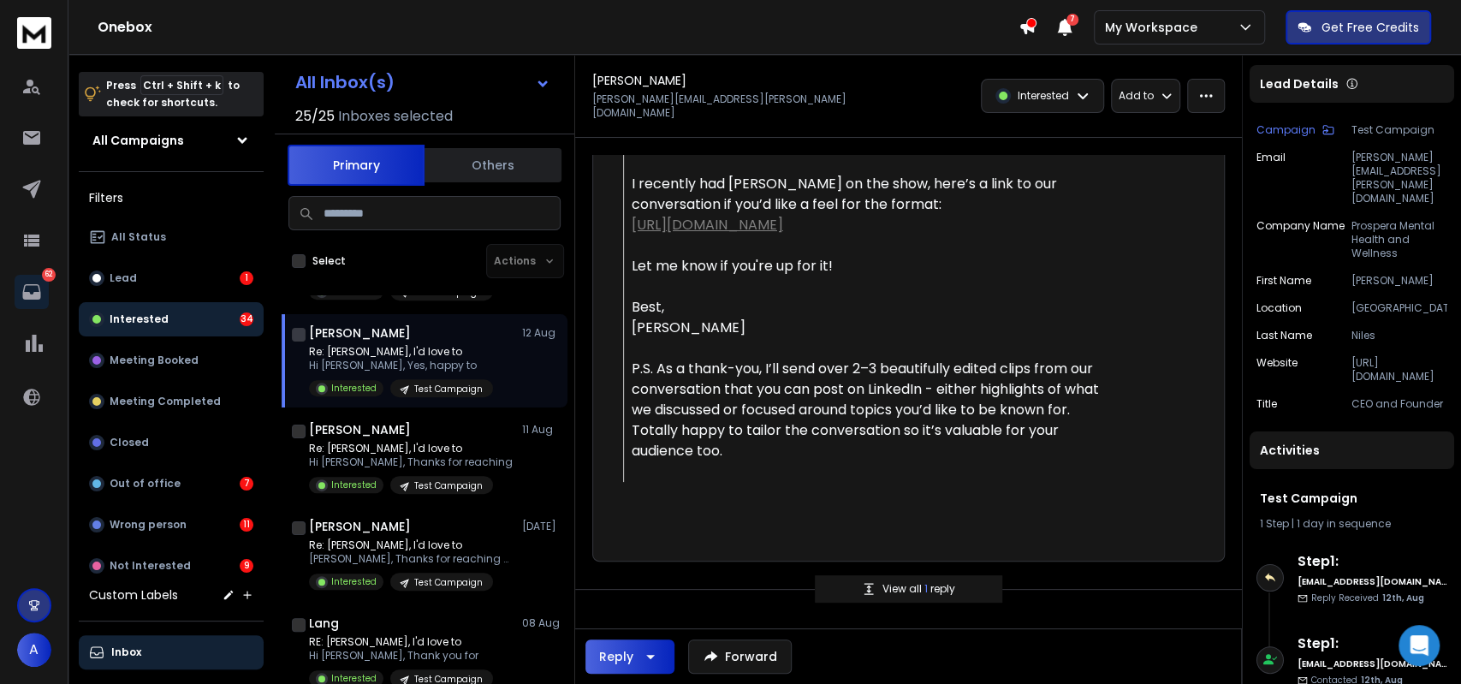
click at [922, 586] on div "View all 1 reply" at bounding box center [909, 588] width 188 height 27
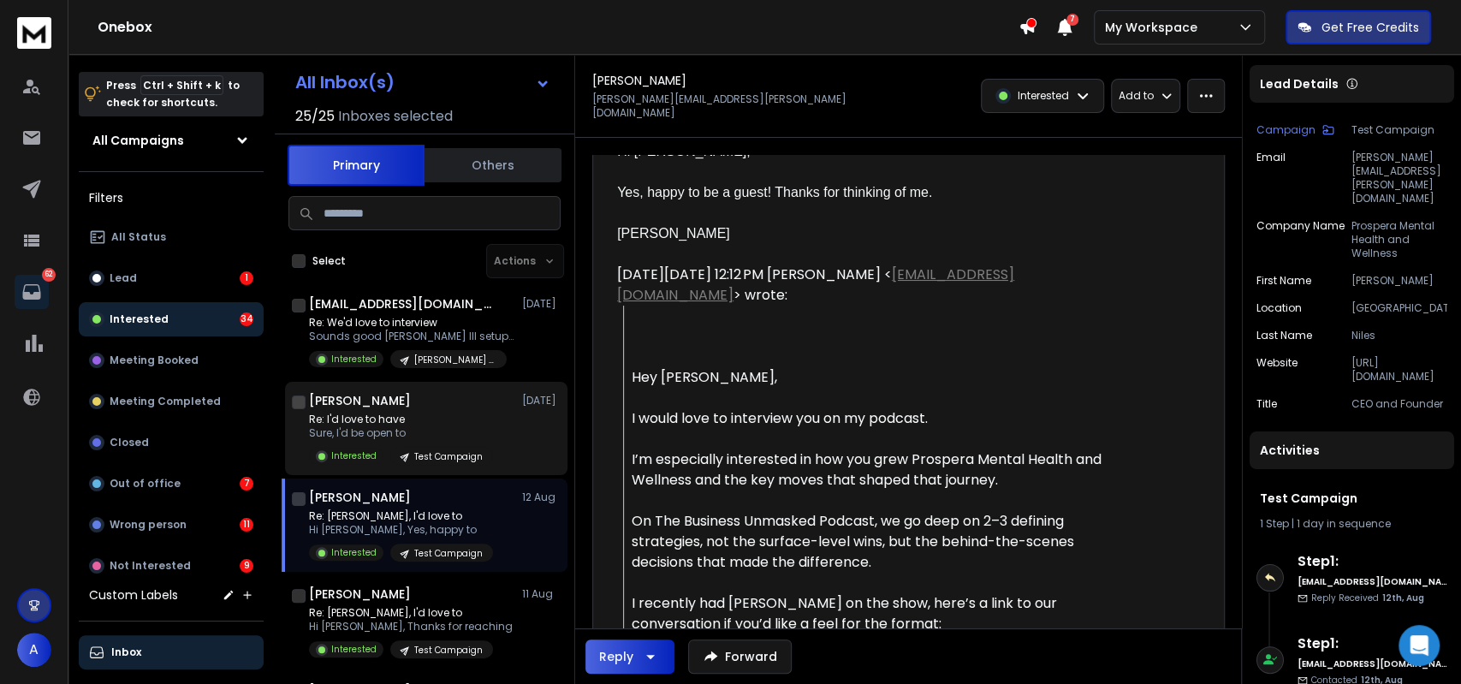
scroll to position [376, 0]
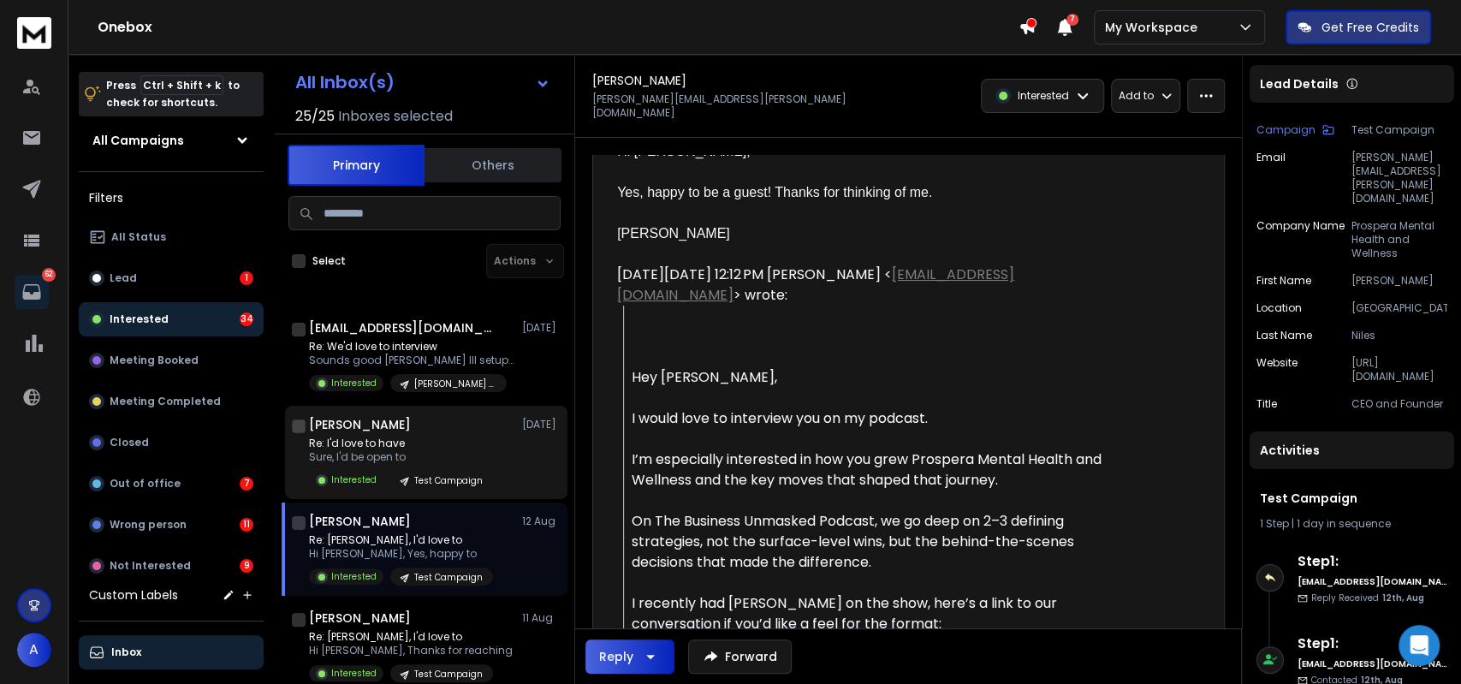
click at [445, 448] on p "Re: I'd love to have" at bounding box center [401, 443] width 184 height 14
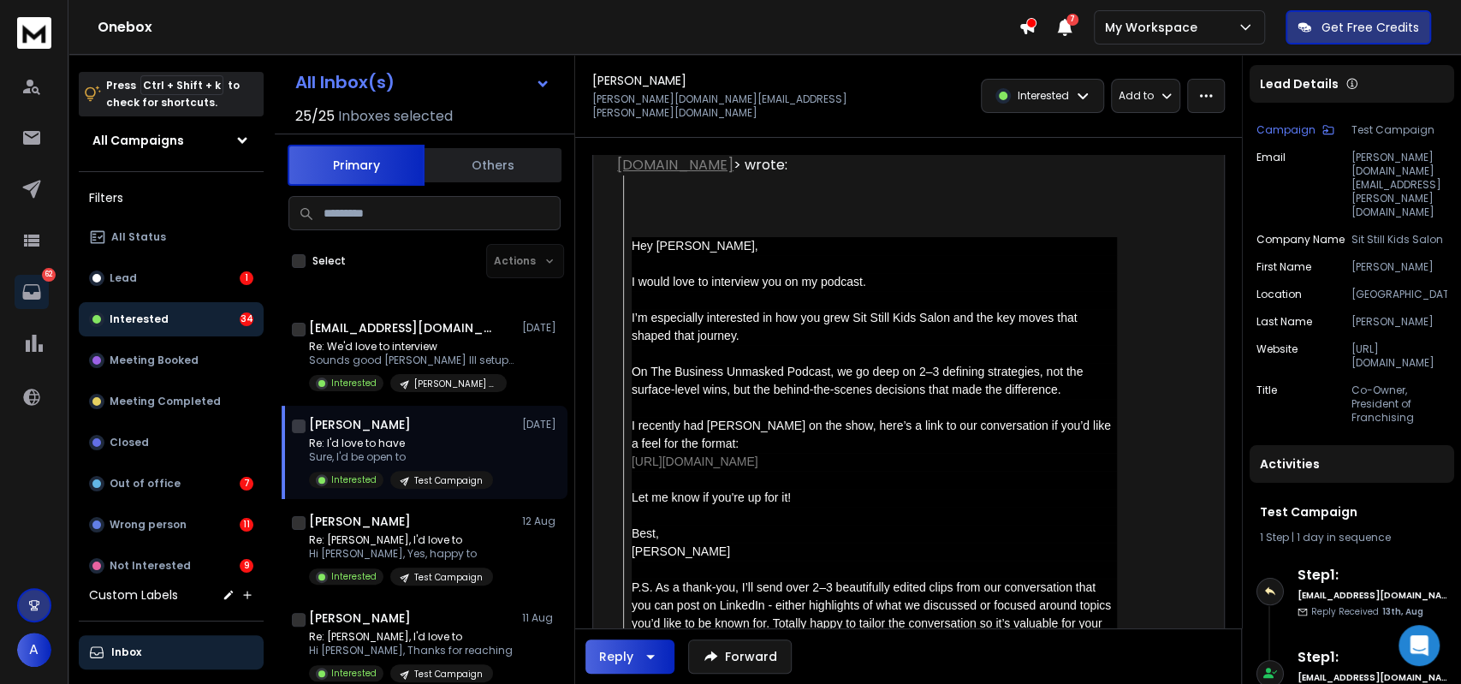
scroll to position [0, 0]
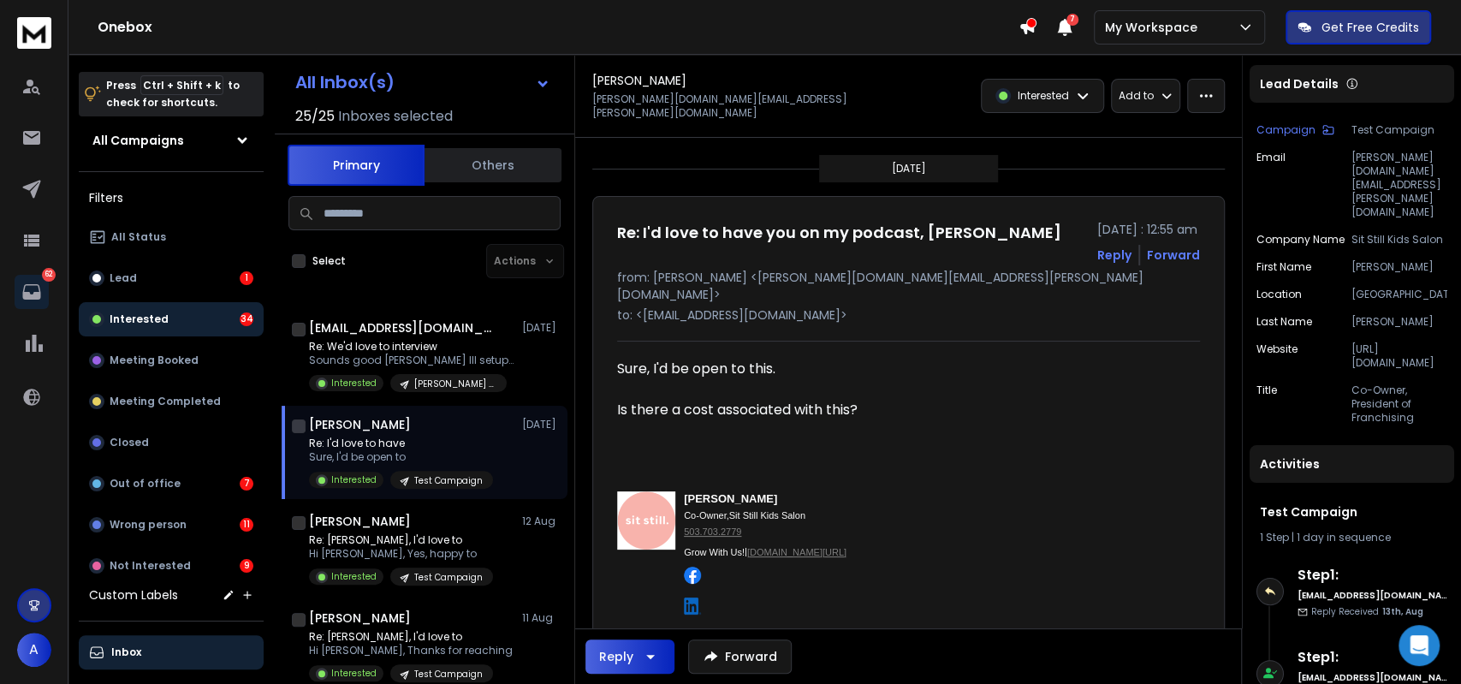
click at [832, 547] on link "[DOMAIN_NAME][URL]" at bounding box center [796, 552] width 99 height 10
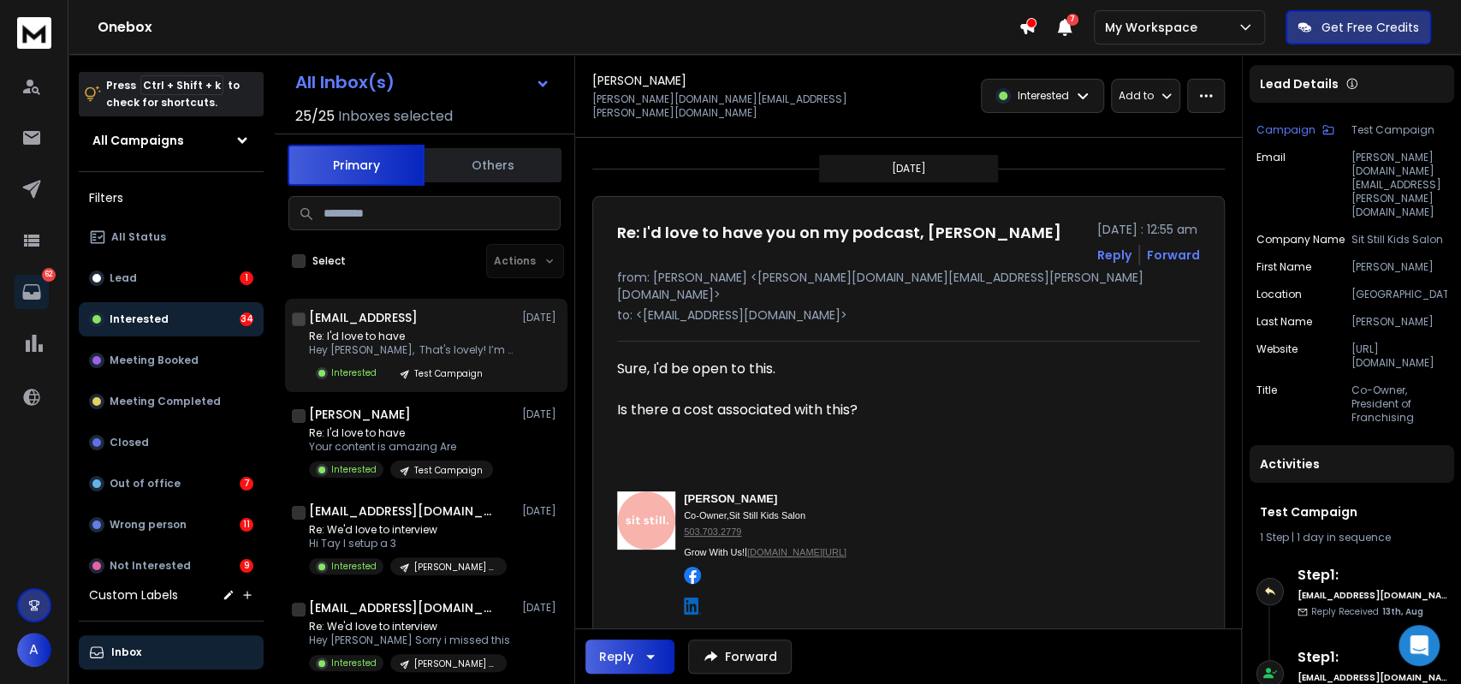
click at [501, 370] on div "Interested Test Campaign" at bounding box center [411, 373] width 205 height 18
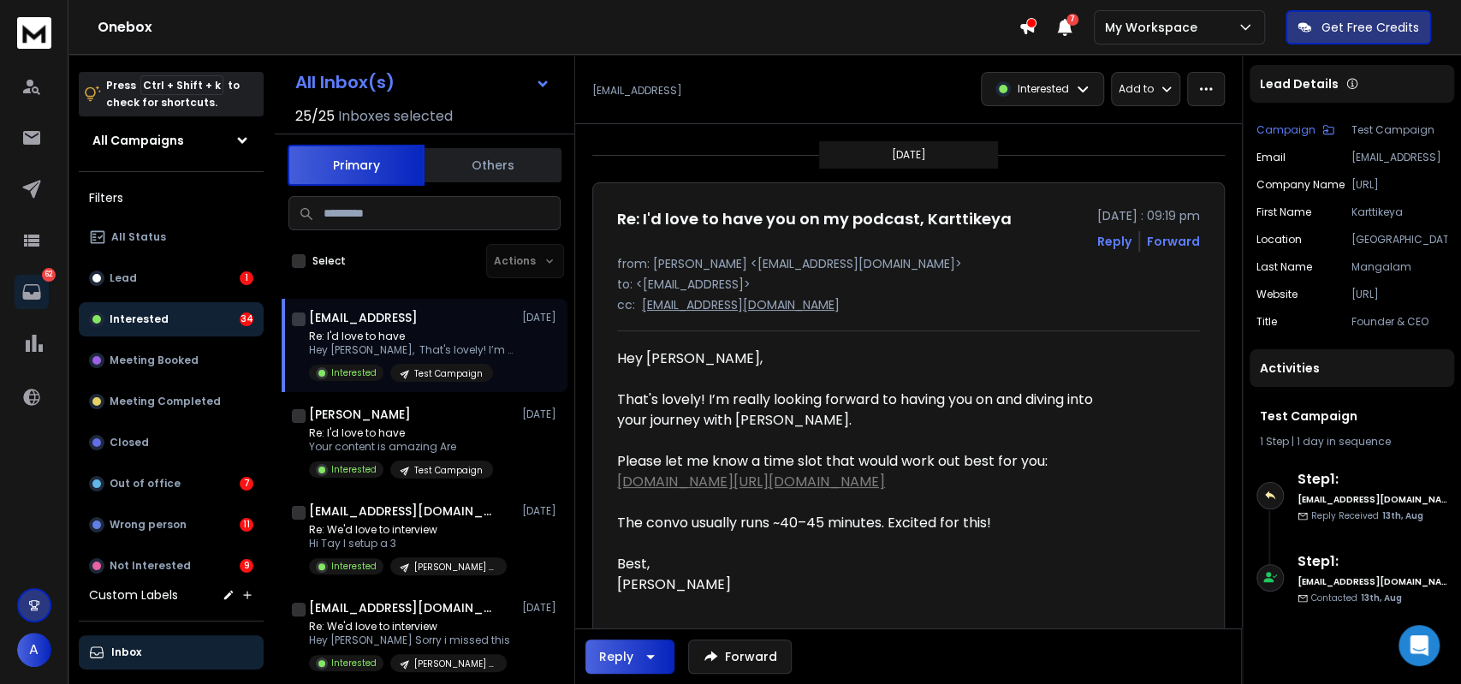
drag, startPoint x: 981, startPoint y: 487, endPoint x: 563, endPoint y: 459, distance: 419.3
click at [1050, 473] on div "[DOMAIN_NAME][URL][DOMAIN_NAME]" at bounding box center [867, 481] width 500 height 21
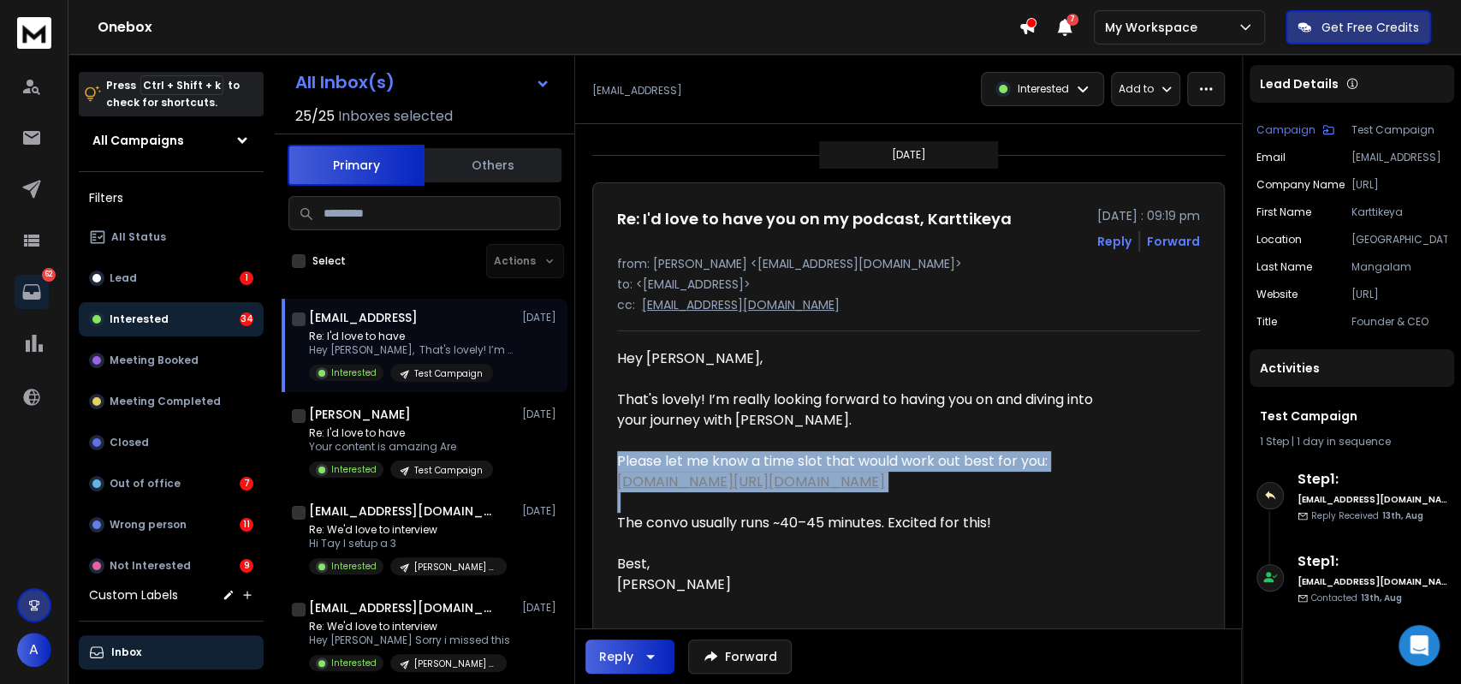
drag, startPoint x: 902, startPoint y: 477, endPoint x: 612, endPoint y: 465, distance: 290.3
copy div "Please let me know a time slot that would work out best for you: [DOMAIN_NAME][…"
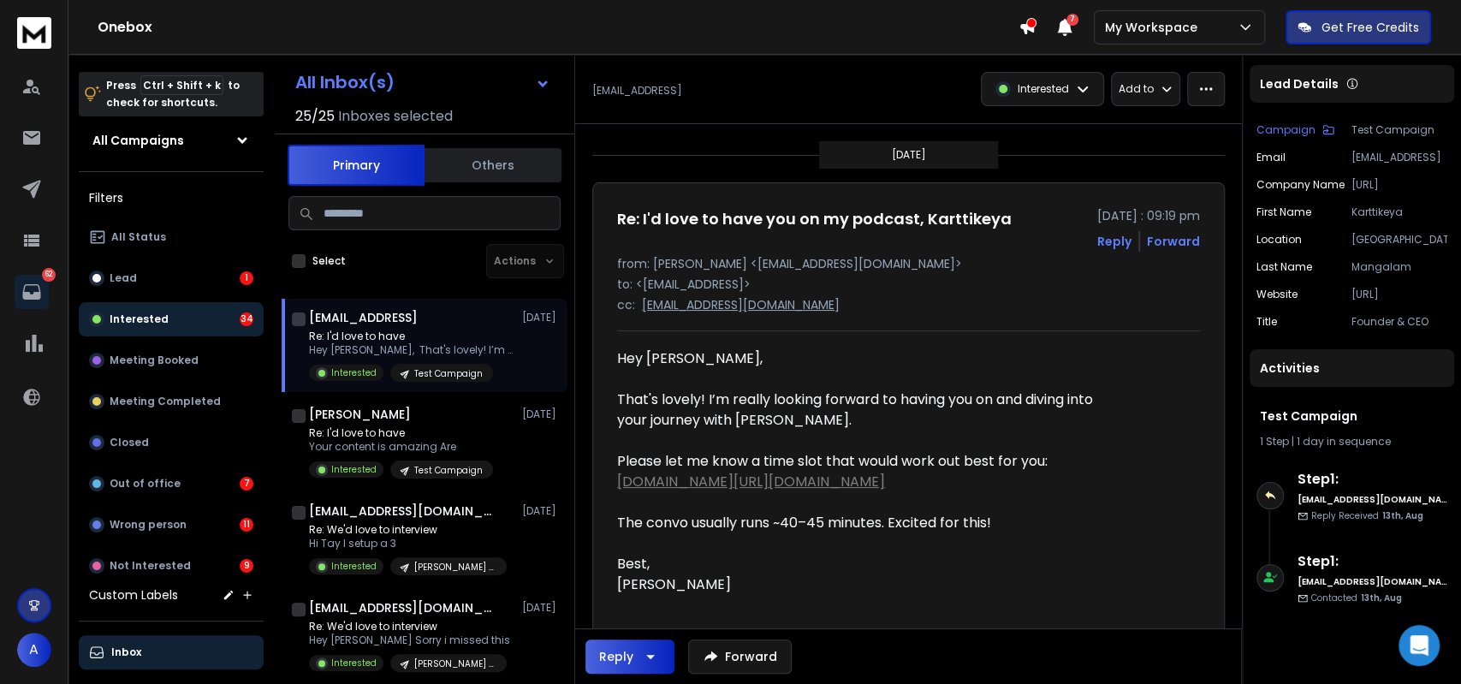
click at [819, 514] on div "The convo usually runs ~40–45 minutes. Excited for this!" at bounding box center [867, 523] width 500 height 21
click at [845, 518] on div "The convo usually runs ~40–45 minutes. Excited for this!" at bounding box center [867, 523] width 500 height 21
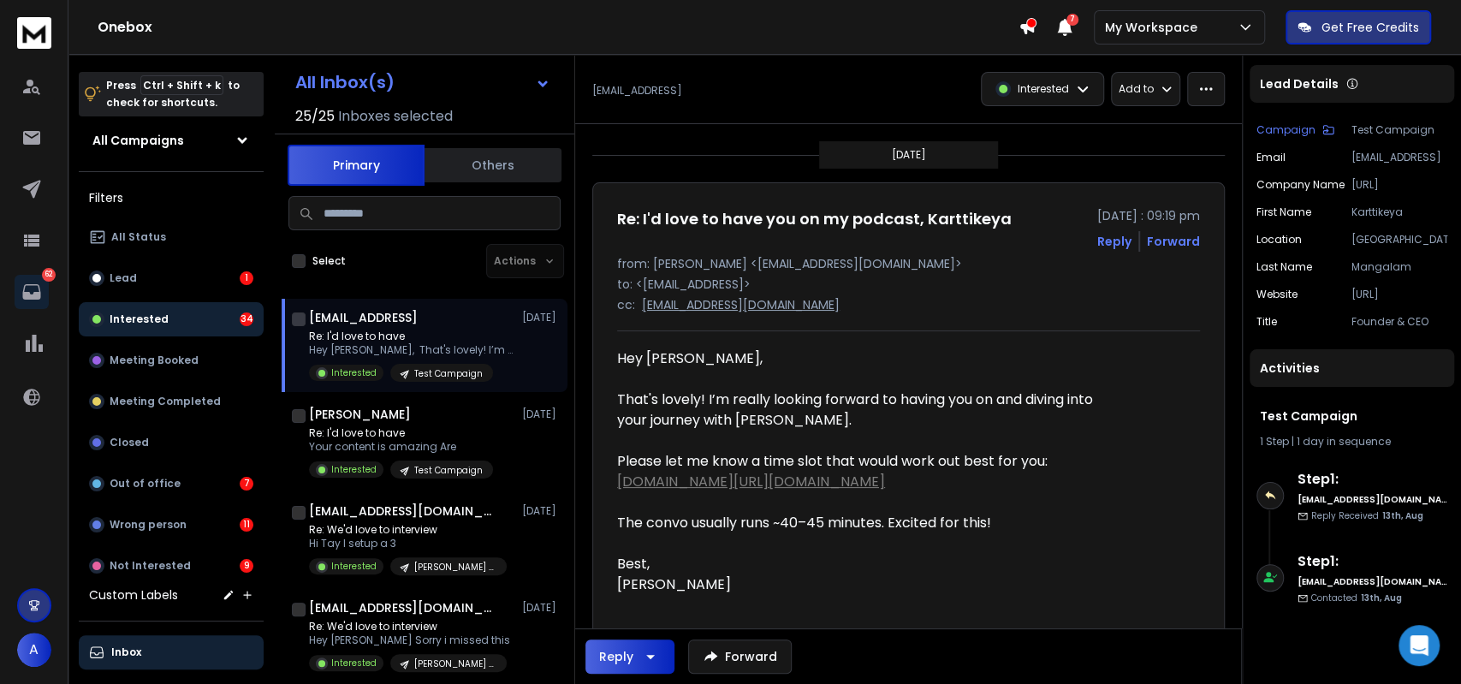
click at [624, 656] on div "Reply" at bounding box center [616, 656] width 34 height 17
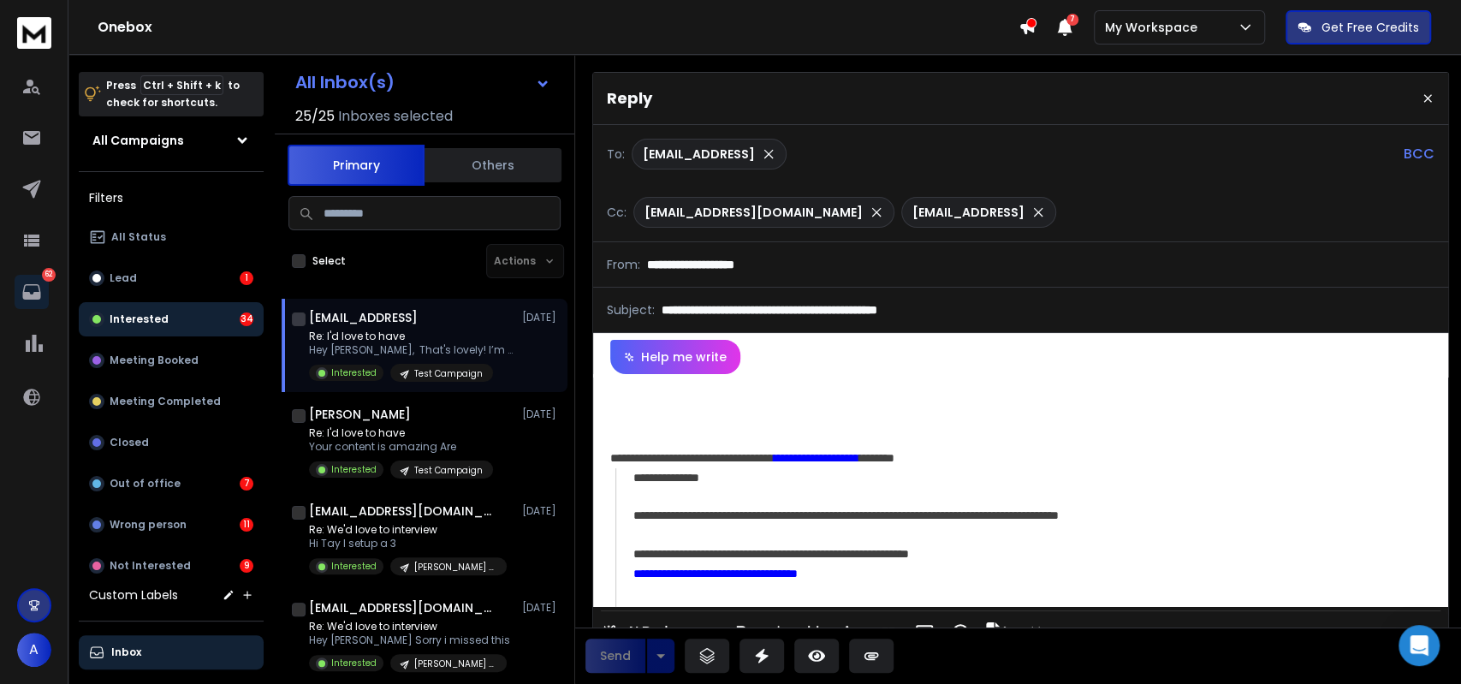
click at [1420, 100] on icon at bounding box center [1427, 99] width 14 height 14
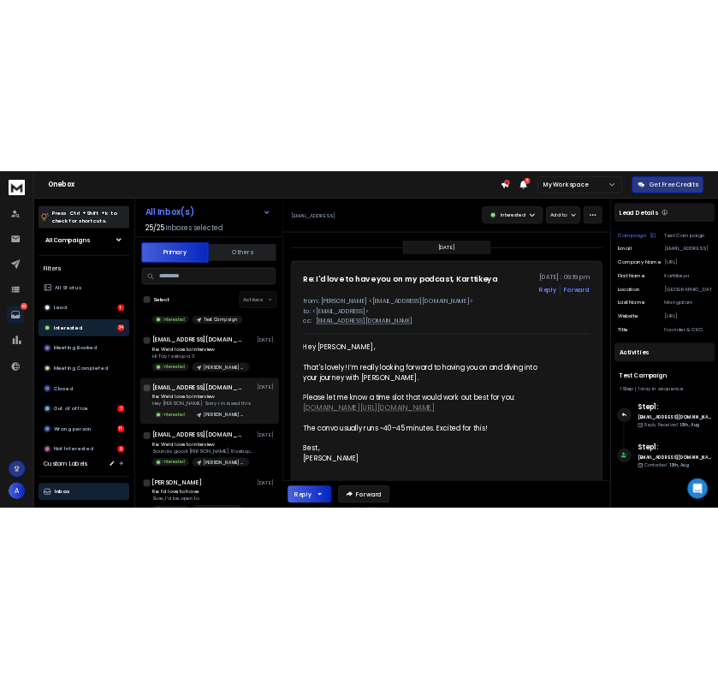
scroll to position [188, 0]
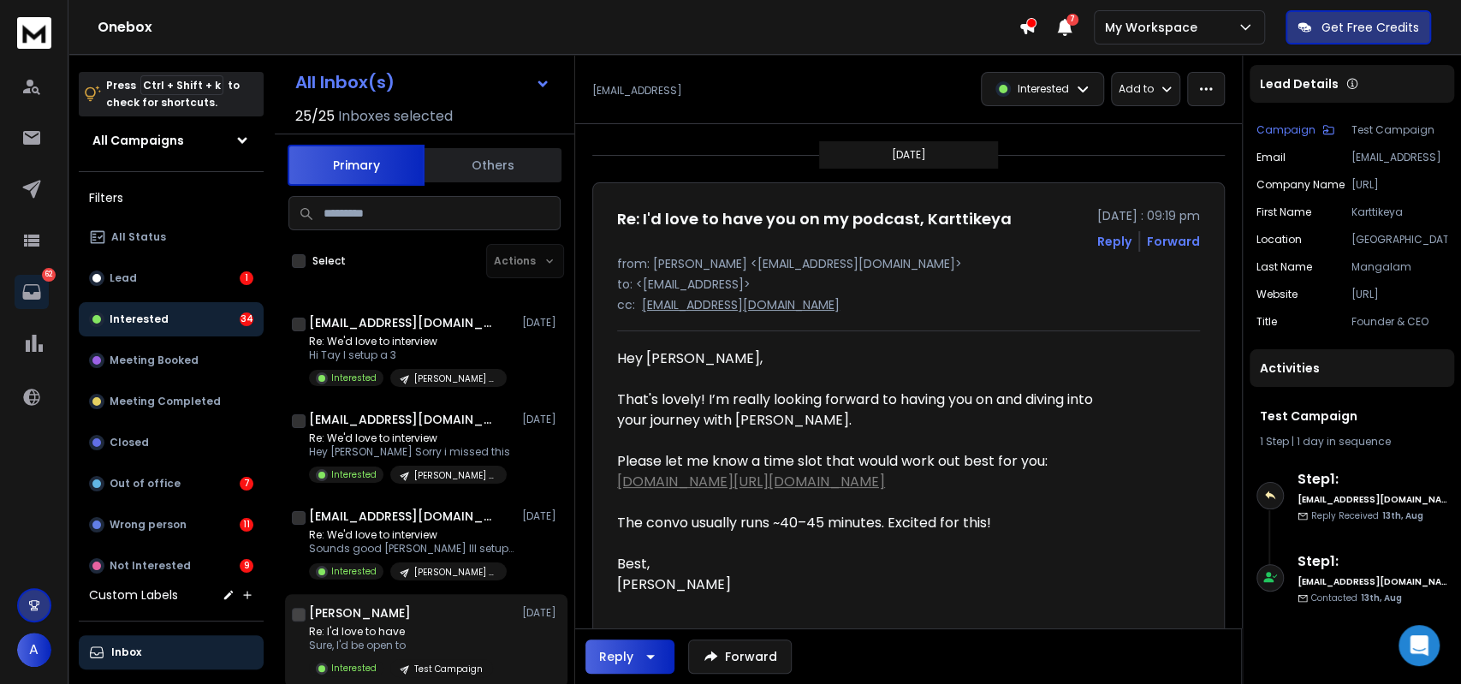
click at [489, 608] on div "[PERSON_NAME] [DATE]" at bounding box center [435, 612] width 252 height 17
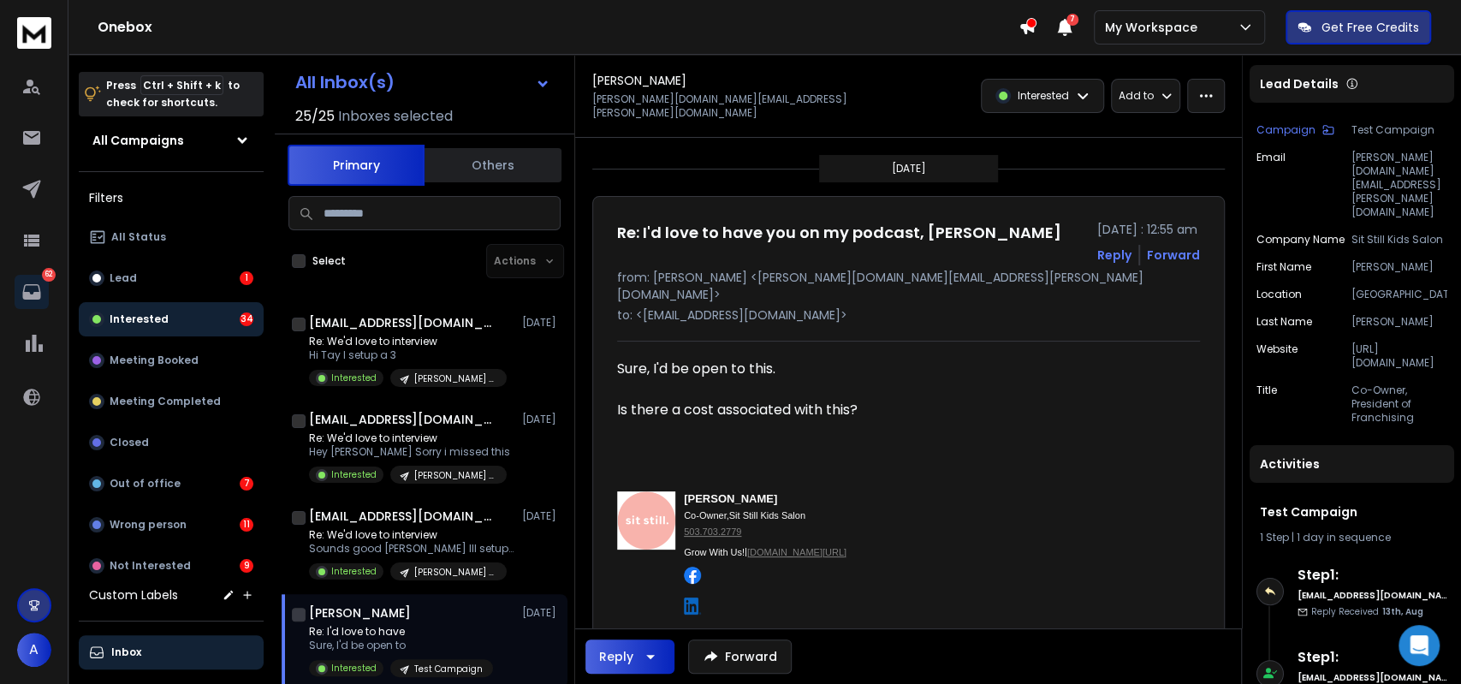
click at [620, 649] on div "Reply" at bounding box center [616, 656] width 34 height 17
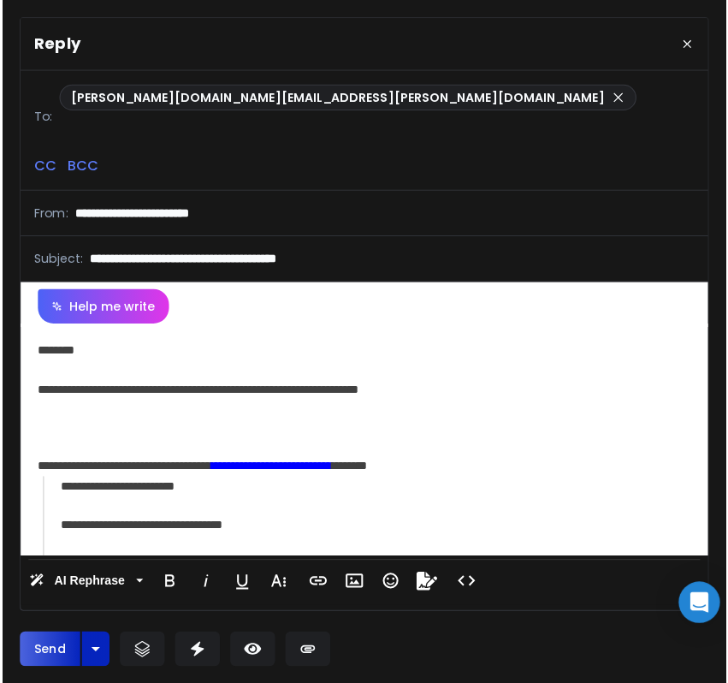
scroll to position [0, 0]
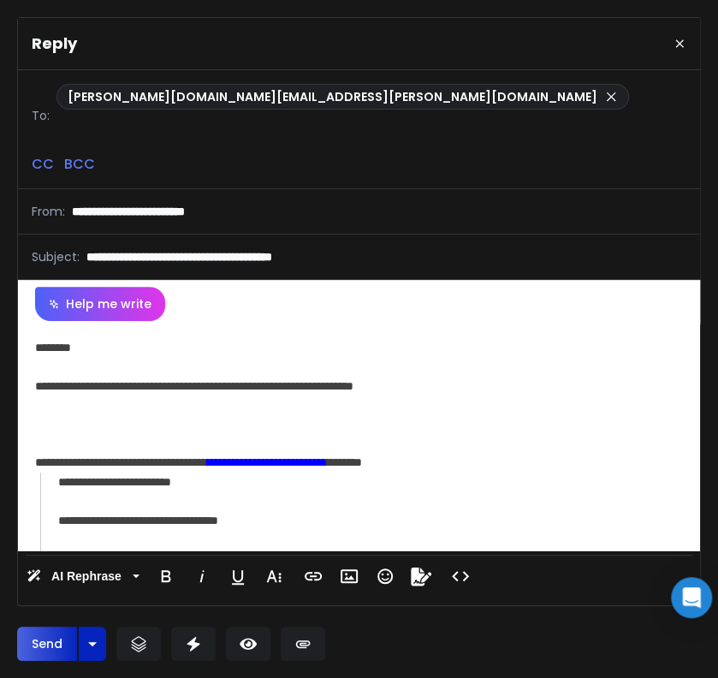
click at [234, 395] on div at bounding box center [359, 404] width 648 height 19
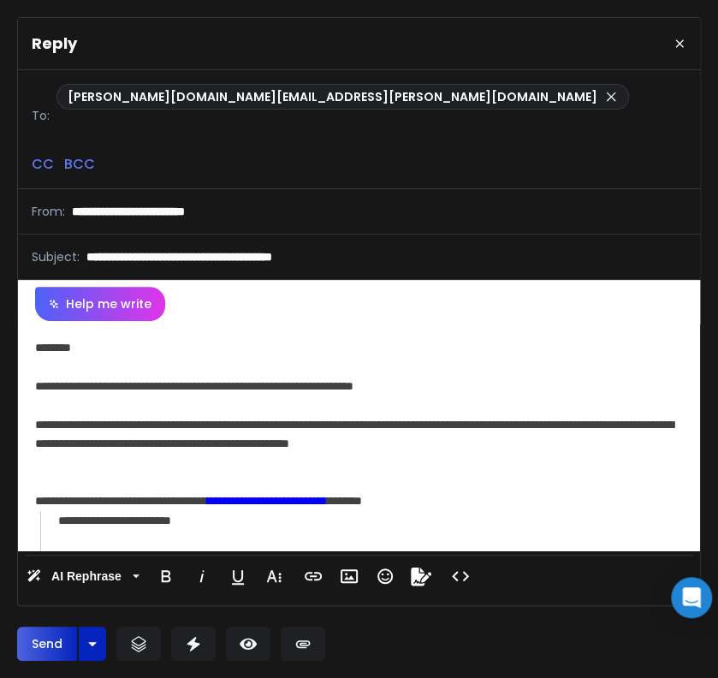
click at [499, 415] on div "**********" at bounding box center [359, 434] width 648 height 39
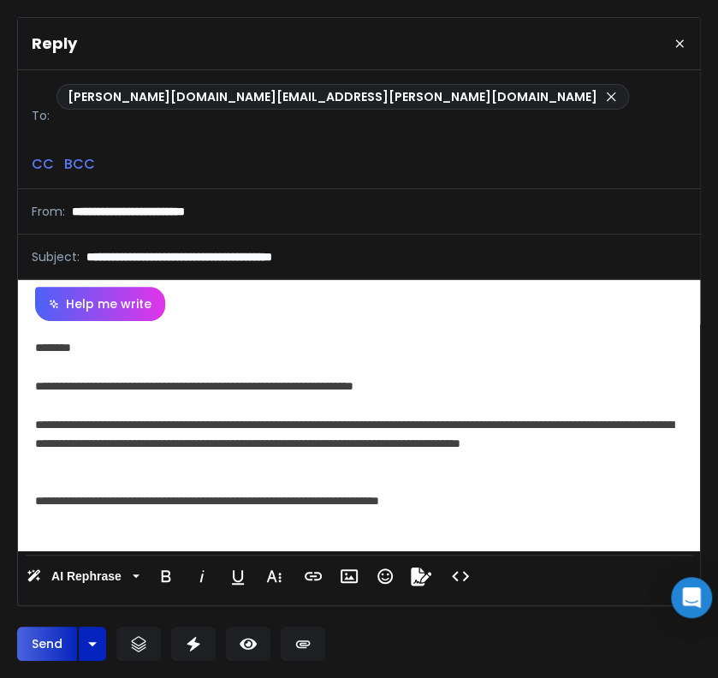
click at [430, 491] on div "**********" at bounding box center [359, 500] width 648 height 19
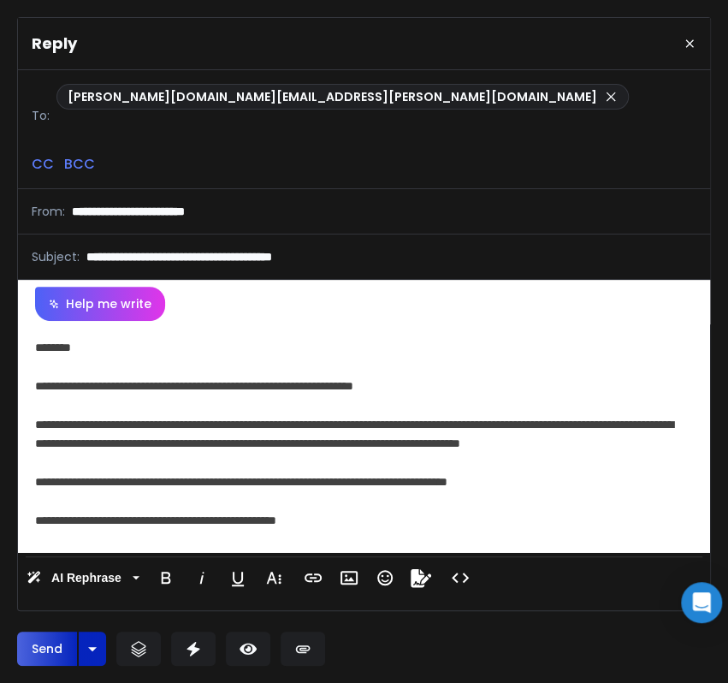
click at [71, 519] on div "**********" at bounding box center [364, 530] width 658 height 39
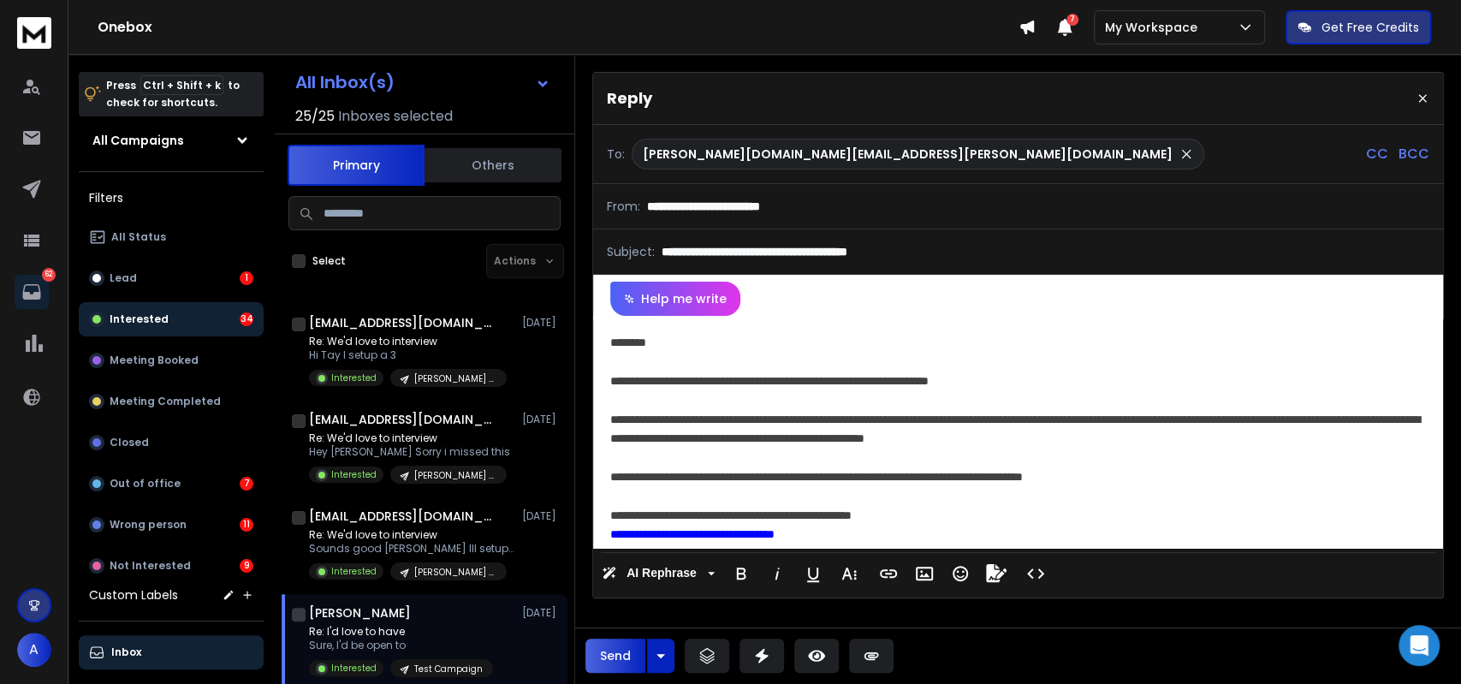
scroll to position [188, 0]
click at [1145, 424] on div "**********" at bounding box center [1017, 429] width 815 height 39
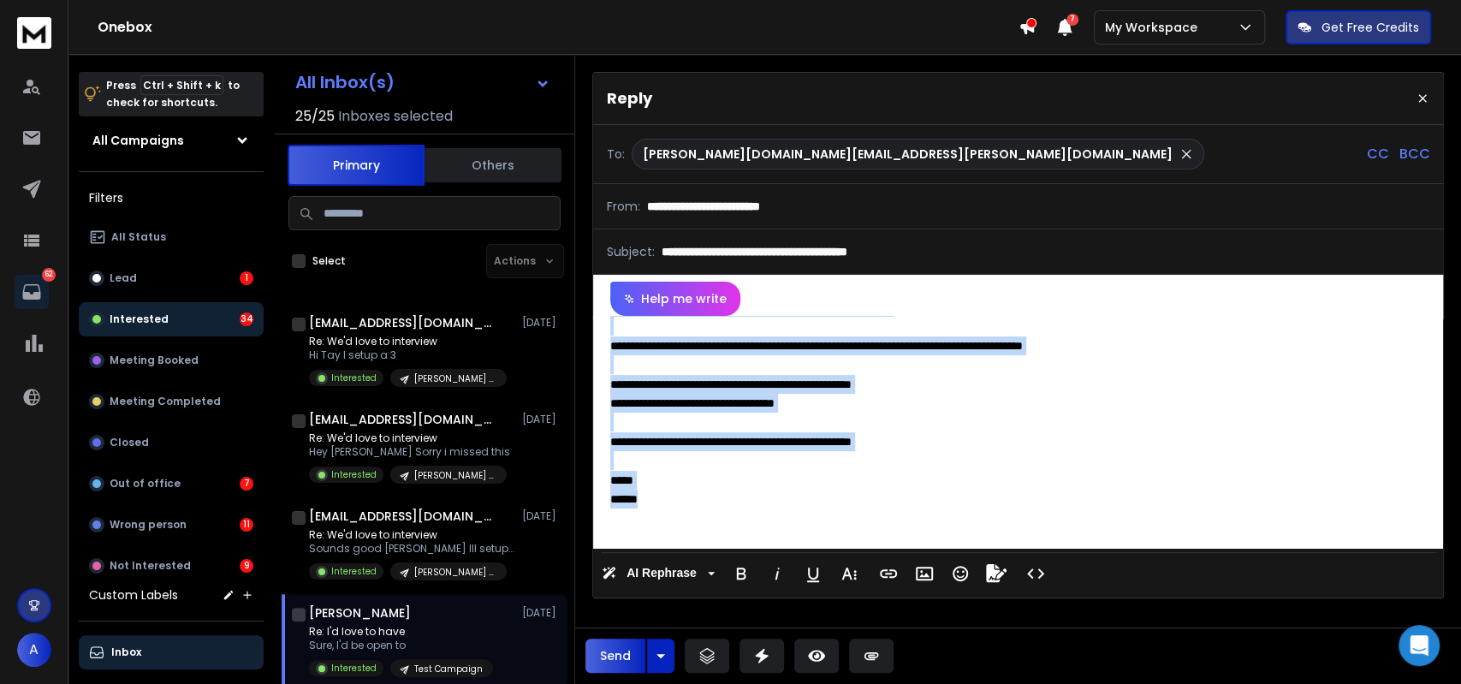
scroll to position [0, 0]
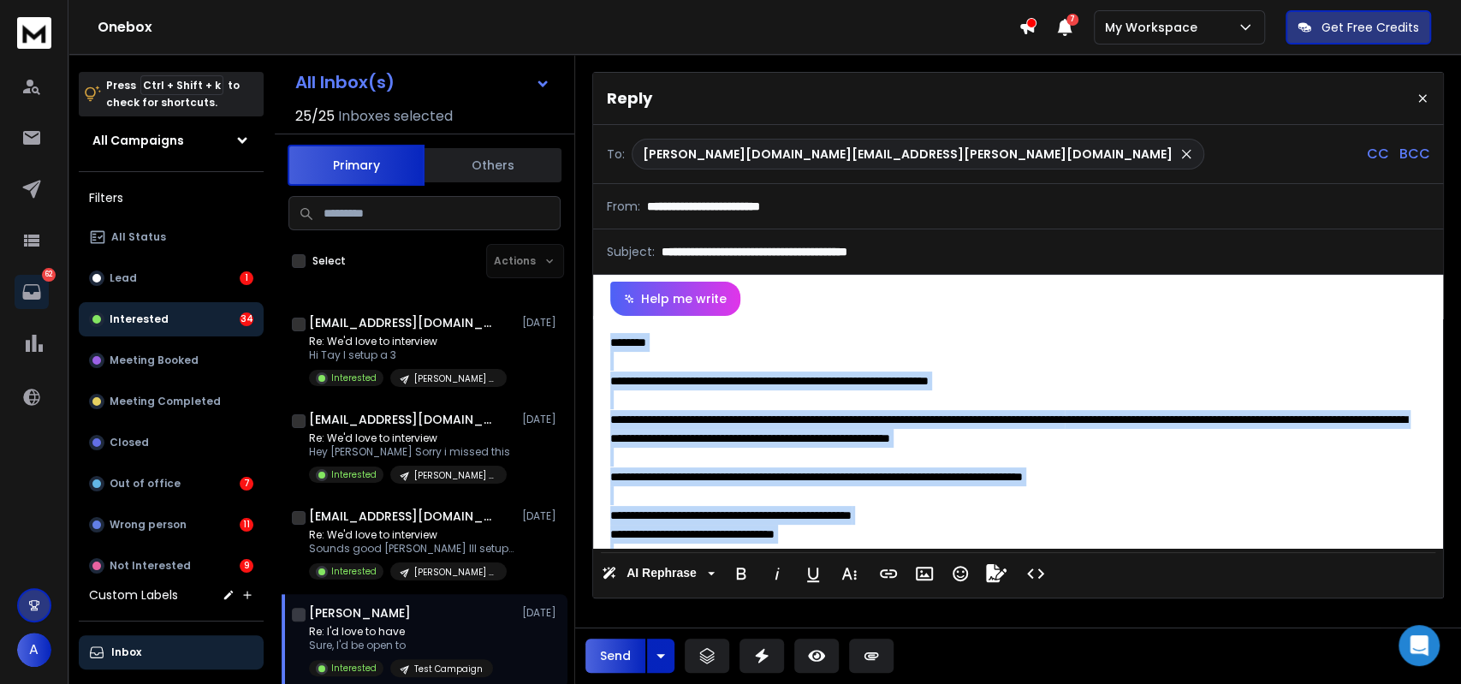
drag, startPoint x: 670, startPoint y: 430, endPoint x: 600, endPoint y: 347, distance: 108.0
click at [600, 347] on div "**********" at bounding box center [1018, 432] width 850 height 233
copy div "**********"
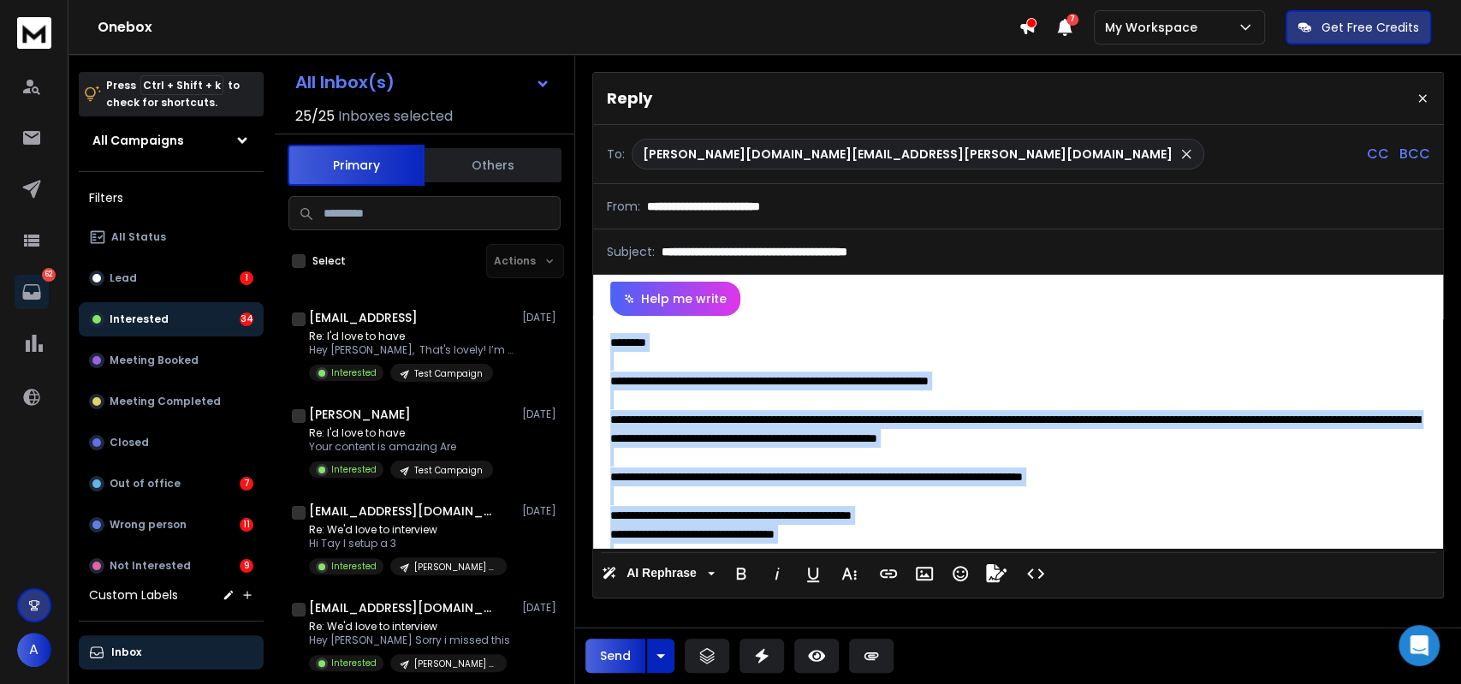
copy div "**********"
drag, startPoint x: 682, startPoint y: 381, endPoint x: 599, endPoint y: 195, distance: 203.4
click at [599, 316] on div "**********" at bounding box center [1018, 432] width 850 height 233
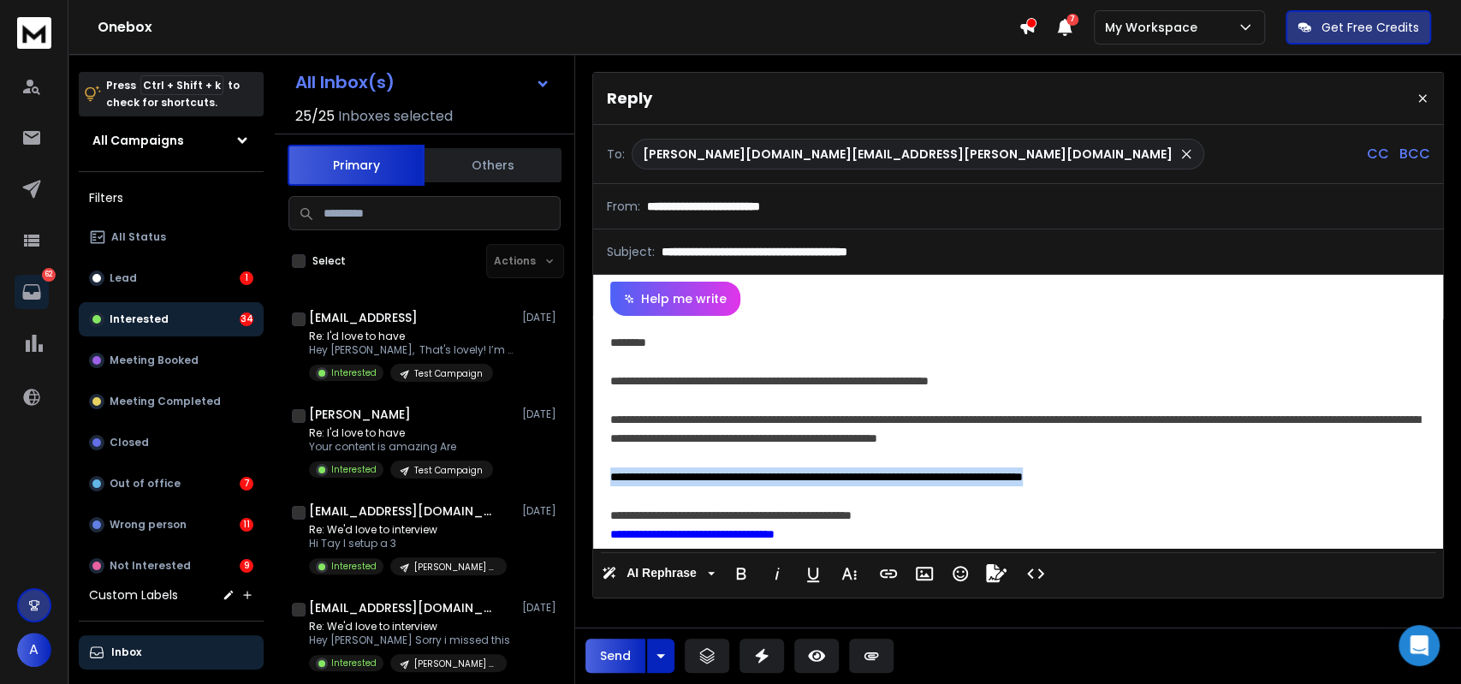
drag, startPoint x: 1127, startPoint y: 483, endPoint x: 543, endPoint y: 480, distance: 583.6
click at [593, 480] on div "**********" at bounding box center [1018, 432] width 850 height 233
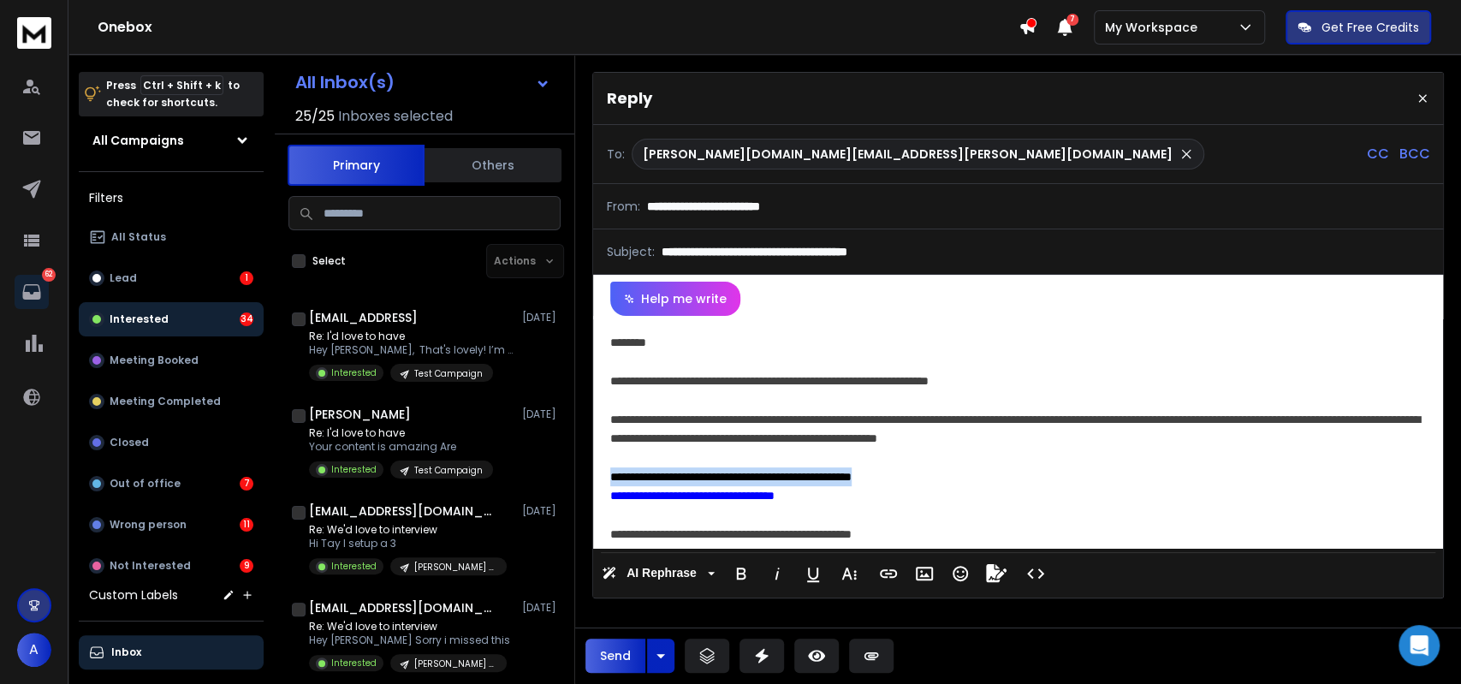
drag, startPoint x: 785, startPoint y: 470, endPoint x: 586, endPoint y: 473, distance: 198.5
click at [593, 473] on div "**********" at bounding box center [1018, 432] width 850 height 233
